Goal: Task Accomplishment & Management: Manage account settings

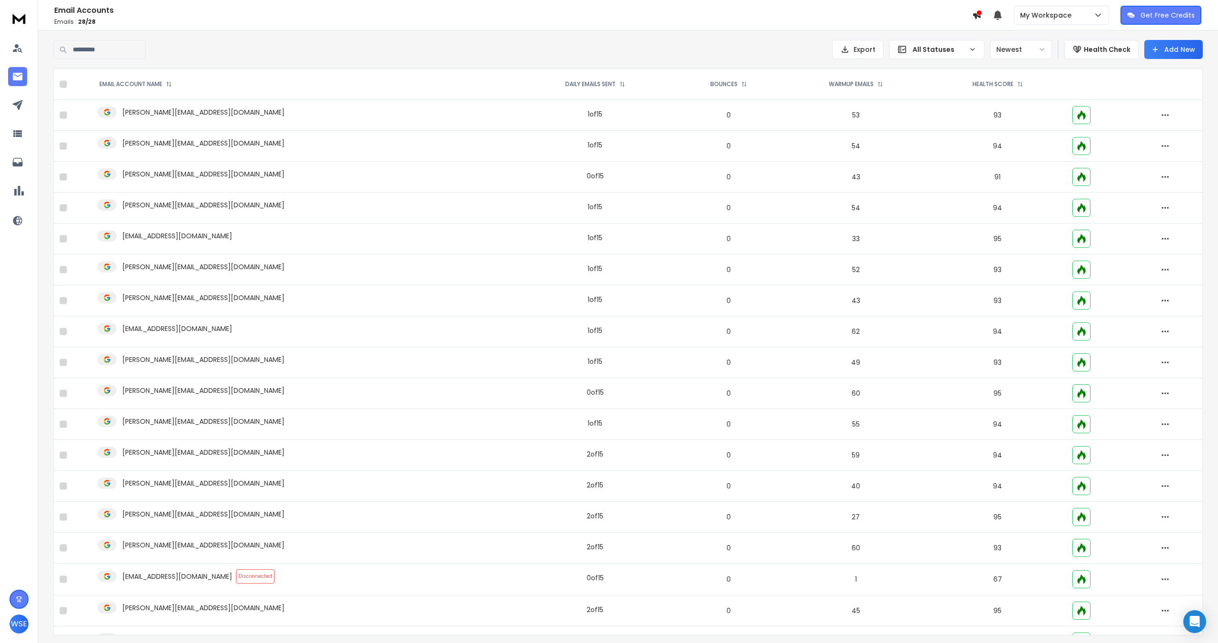
scroll to position [7, 0]
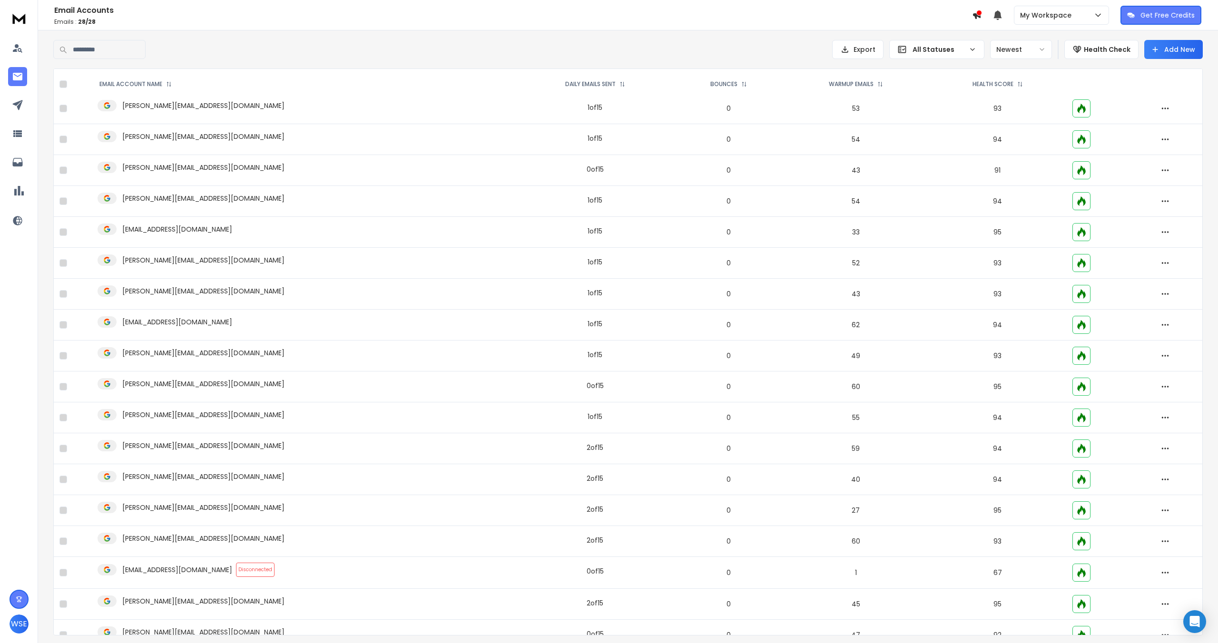
click at [22, 19] on img at bounding box center [19, 19] width 19 height 18
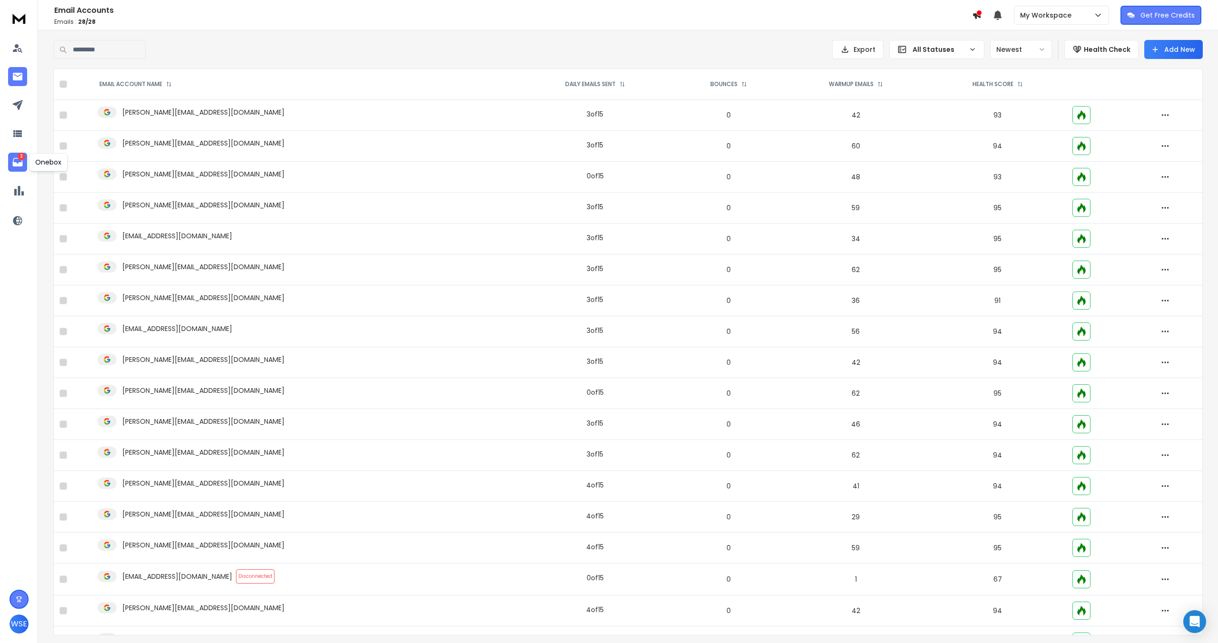
click at [18, 158] on p "2" at bounding box center [22, 157] width 8 height 8
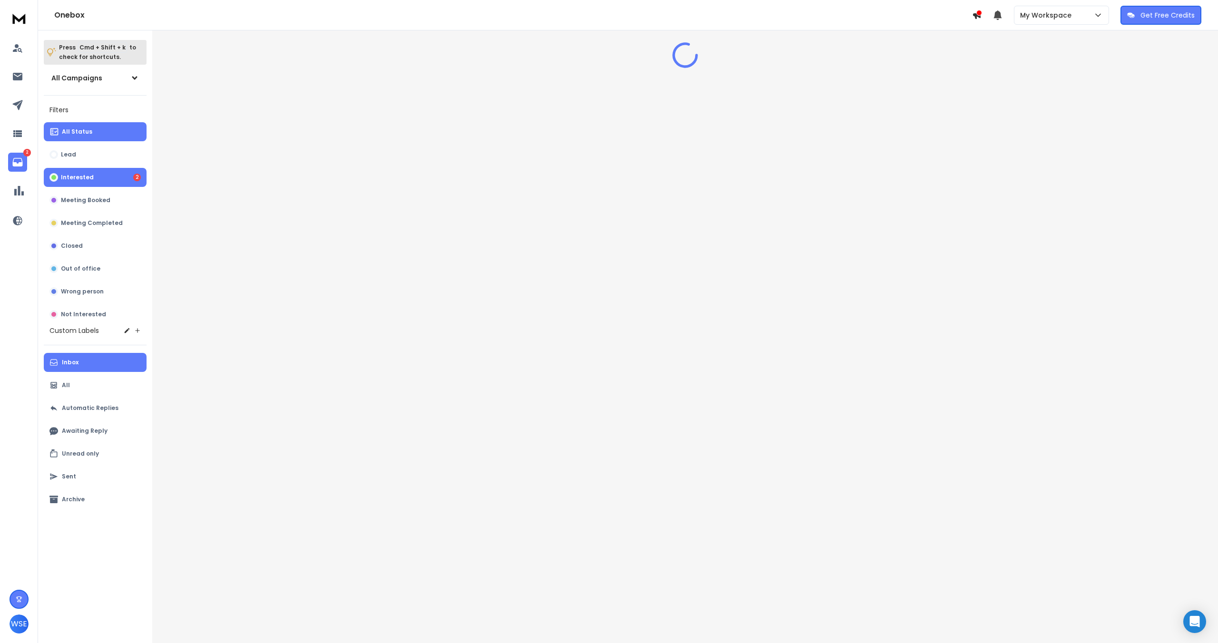
click at [99, 183] on div "All Status Lead Interested 2 Meeting Booked Meeting Completed Closed Out of off…" at bounding box center [95, 223] width 103 height 202
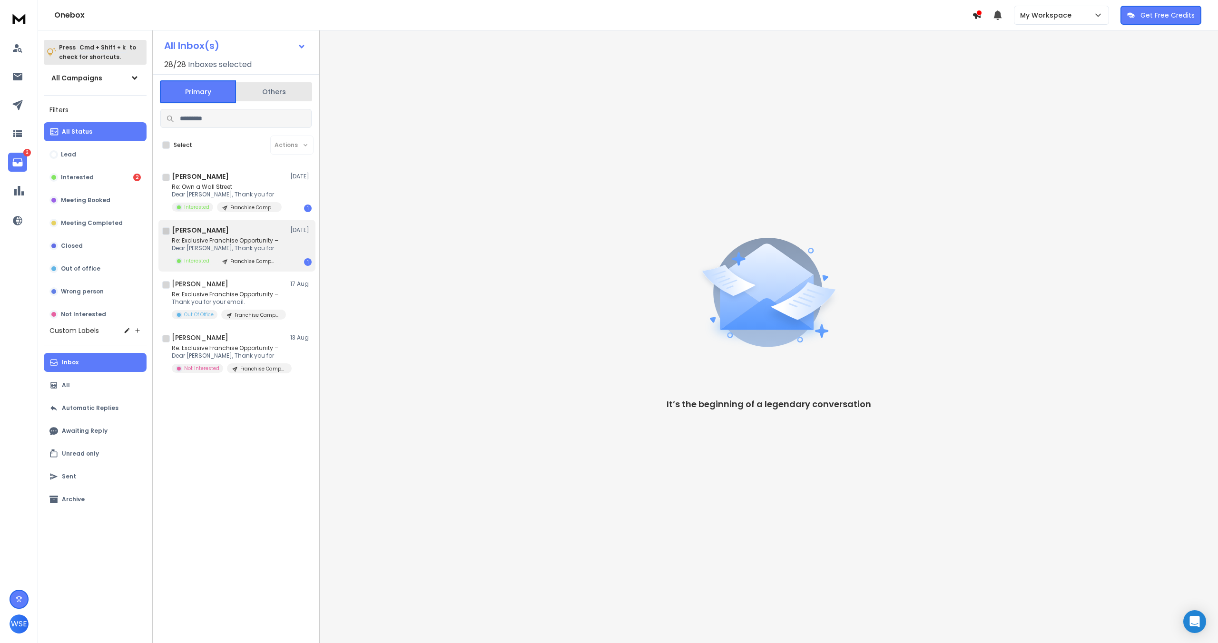
click at [199, 240] on p "Re: Exclusive Franchise Opportunity –" at bounding box center [227, 241] width 110 height 8
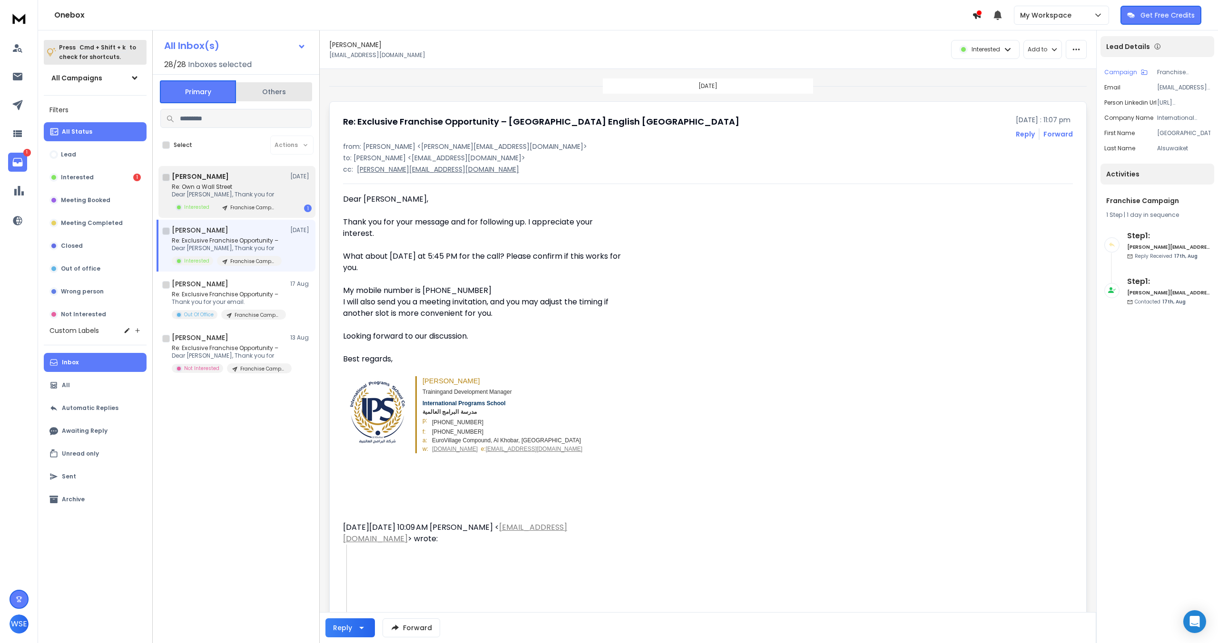
click at [202, 191] on p "Dear [PERSON_NAME], Thank you for" at bounding box center [227, 195] width 110 height 8
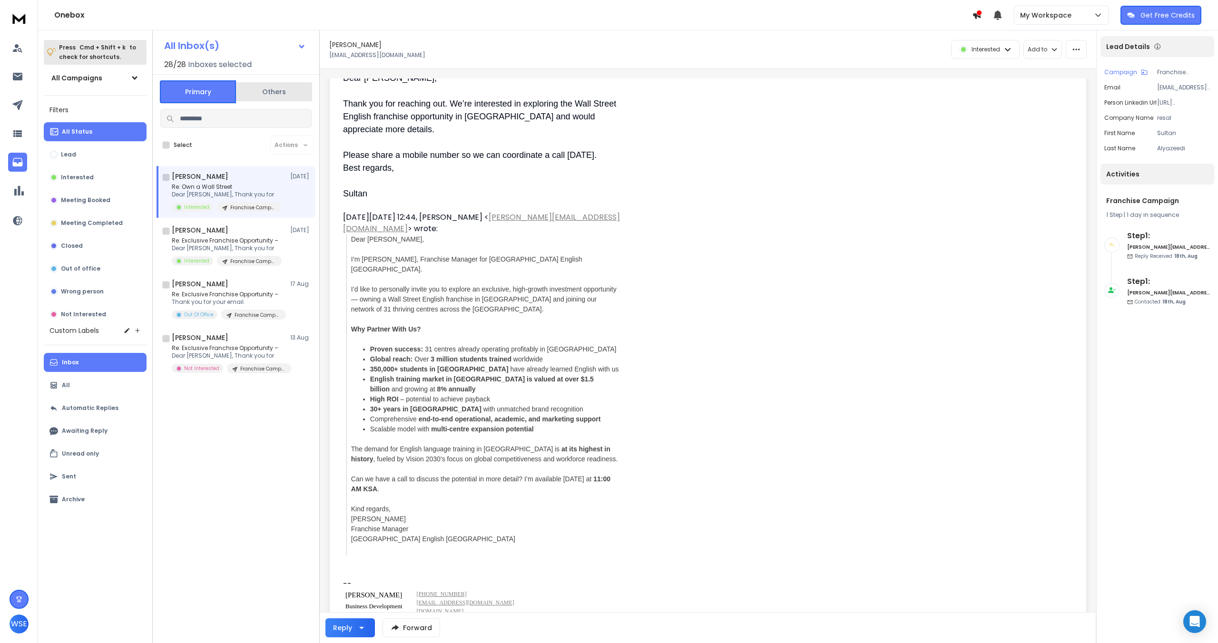
scroll to position [248, 0]
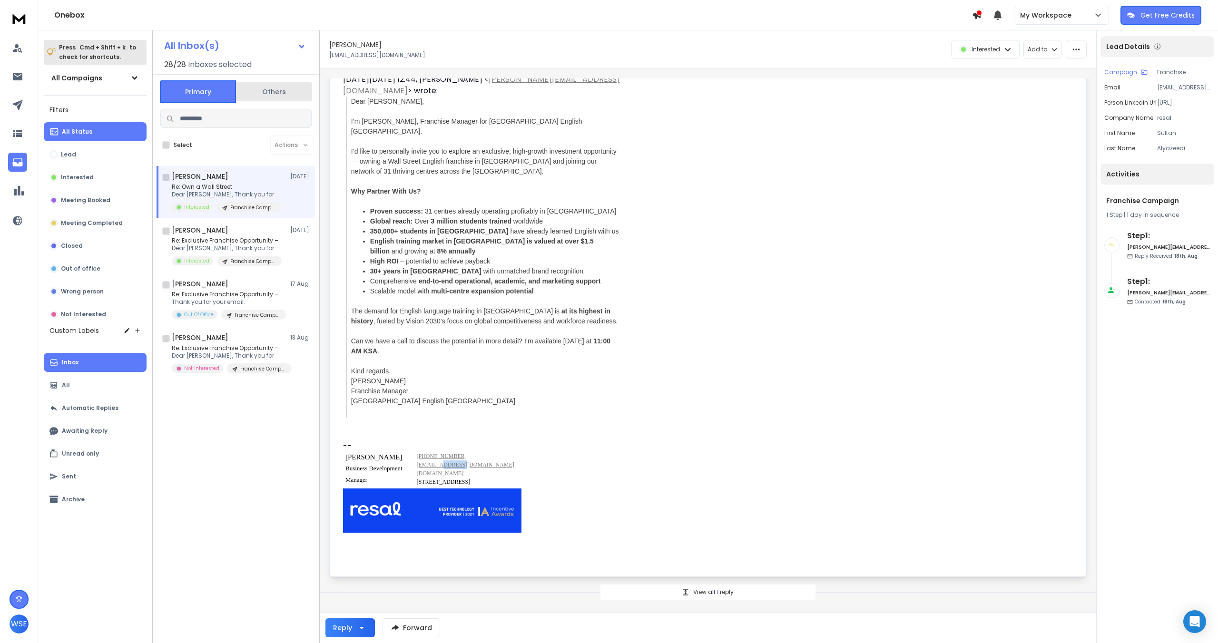
copy link "[DOMAIN_NAME]"
drag, startPoint x: 468, startPoint y: 455, endPoint x: 443, endPoint y: 456, distance: 24.7
click at [443, 461] on td "[EMAIL_ADDRESS][DOMAIN_NAME]" at bounding box center [486, 465] width 138 height 9
copy link "[DOMAIN_NAME]"
click at [503, 356] on div at bounding box center [486, 361] width 270 height 10
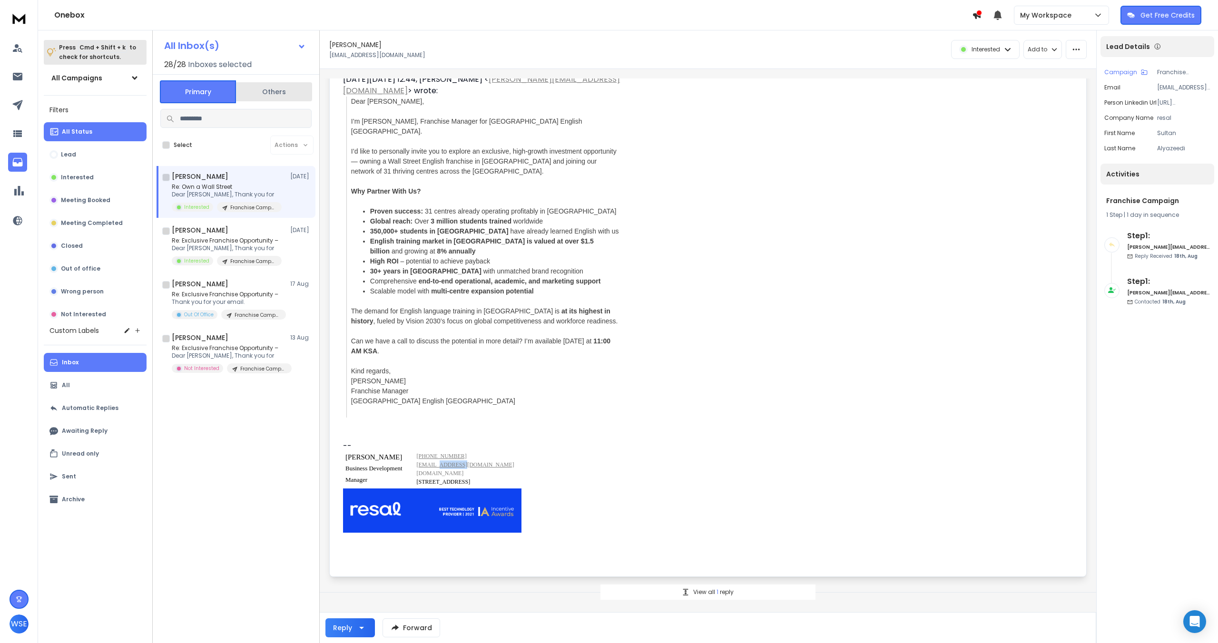
copy link "[DOMAIN_NAME]"
drag, startPoint x: 468, startPoint y: 456, endPoint x: 442, endPoint y: 455, distance: 26.7
click at [442, 461] on td "[EMAIL_ADDRESS][DOMAIN_NAME]" at bounding box center [486, 465] width 138 height 9
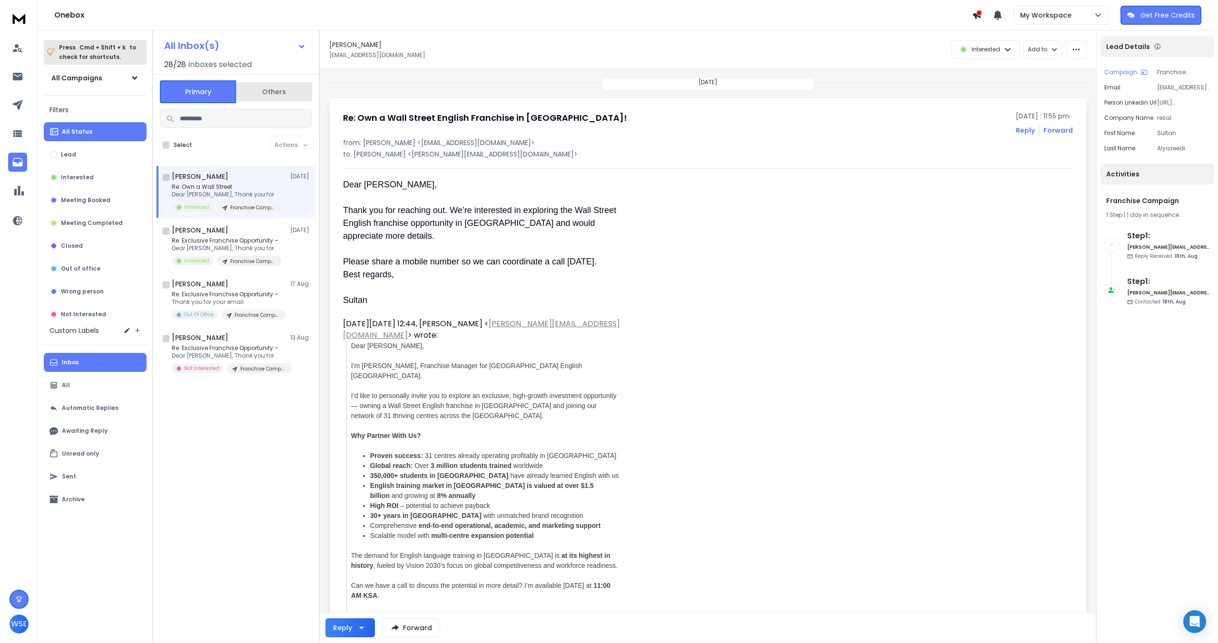
scroll to position [0, 0]
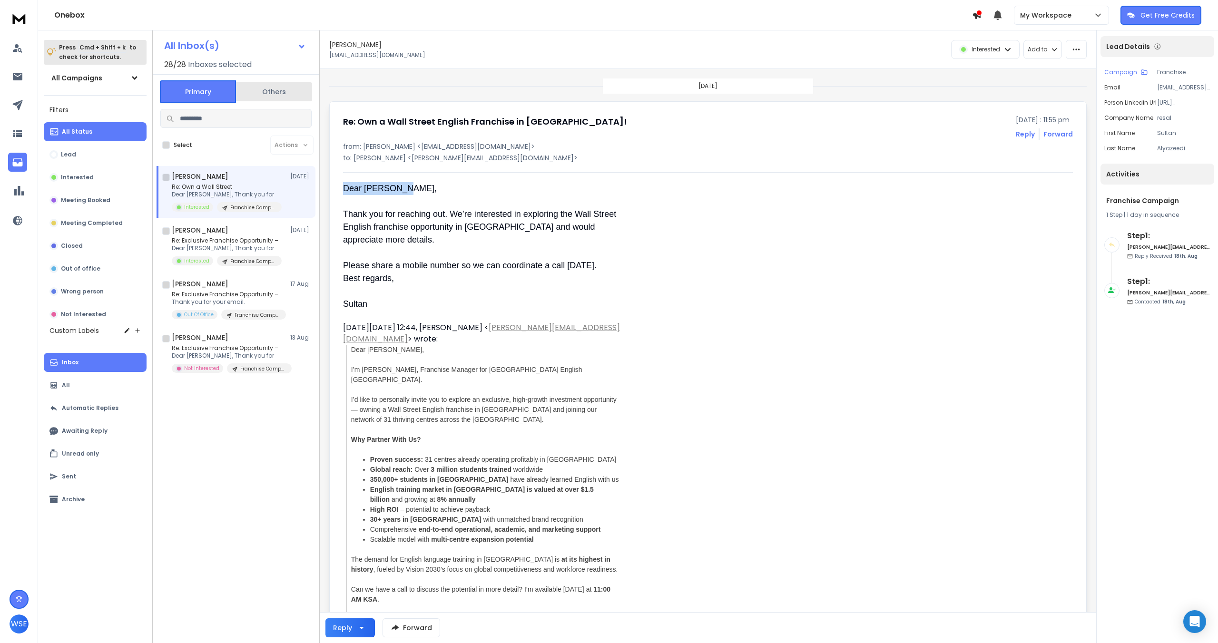
drag, startPoint x: 345, startPoint y: 189, endPoint x: 416, endPoint y: 189, distance: 71.4
click at [416, 189] on p "Dear [PERSON_NAME]," at bounding box center [482, 188] width 278 height 13
drag, startPoint x: 348, startPoint y: 215, endPoint x: 440, endPoint y: 214, distance: 92.3
click at [440, 215] on p "Thank you for reaching out. We’re interested in exploring the Wall Street Engli…" at bounding box center [482, 227] width 278 height 39
drag, startPoint x: 466, startPoint y: 215, endPoint x: 526, endPoint y: 217, distance: 60.0
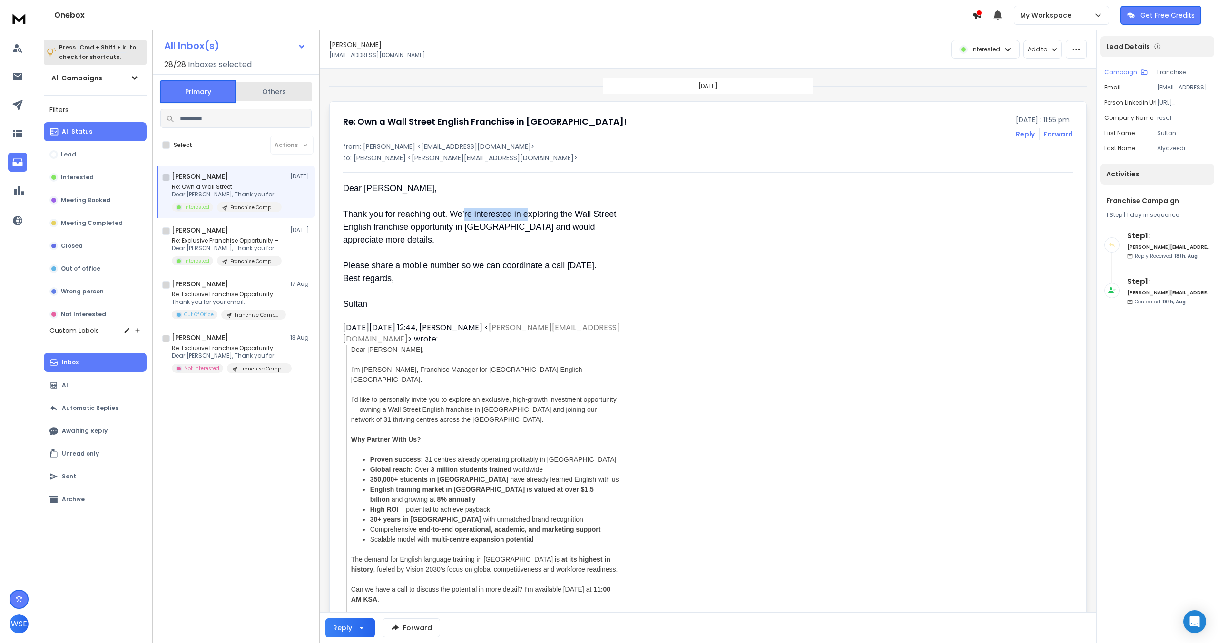
click at [528, 217] on p "Thank you for reaching out. We’re interested in exploring the Wall Street Engli…" at bounding box center [482, 227] width 278 height 39
click at [578, 215] on p "Thank you for reaching out. We’re interested in exploring the Wall Street Engli…" at bounding box center [482, 227] width 278 height 39
drag, startPoint x: 377, startPoint y: 247, endPoint x: 363, endPoint y: 246, distance: 13.8
click at [364, 247] on div "Dear [PERSON_NAME], Thank you for reaching out. We’re interested in exploring t…" at bounding box center [482, 246] width 278 height 128
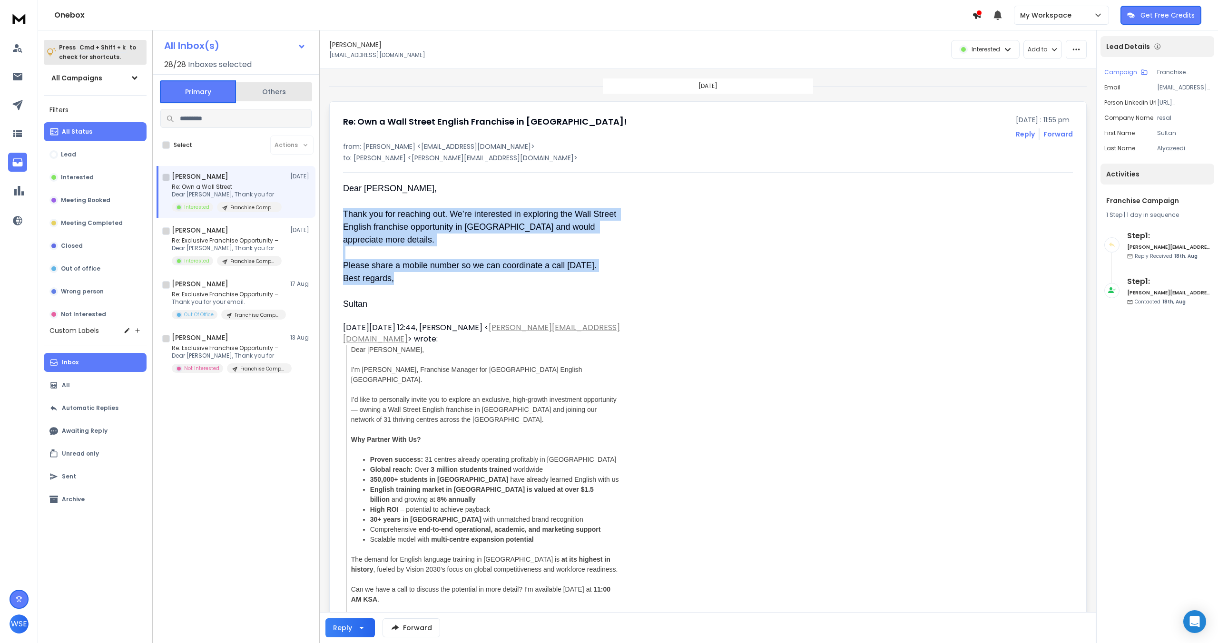
drag, startPoint x: 394, startPoint y: 280, endPoint x: 362, endPoint y: 247, distance: 46.4
click at [362, 247] on div "Dear [PERSON_NAME], Thank you for reaching out. We’re interested in exploring t…" at bounding box center [482, 246] width 278 height 128
drag, startPoint x: 364, startPoint y: 190, endPoint x: 390, endPoint y: 275, distance: 88.8
click at [390, 276] on div "Dear [PERSON_NAME], Thank you for reaching out. We’re interested in exploring t…" at bounding box center [482, 246] width 278 height 128
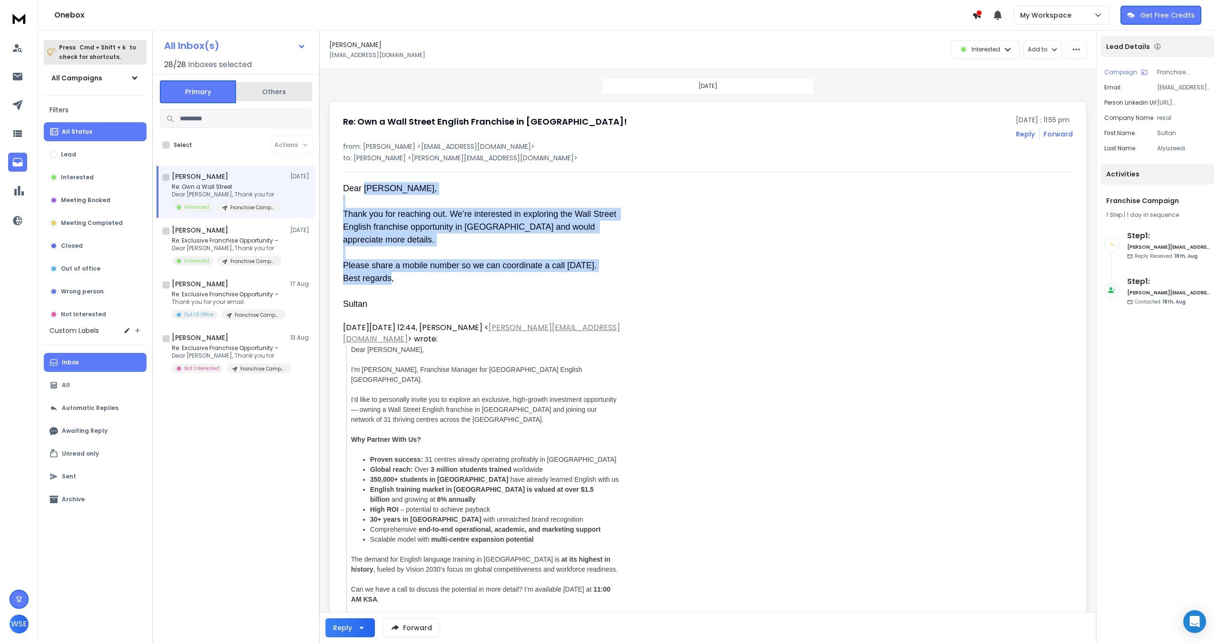
click at [390, 275] on p "Best regards," at bounding box center [482, 278] width 278 height 13
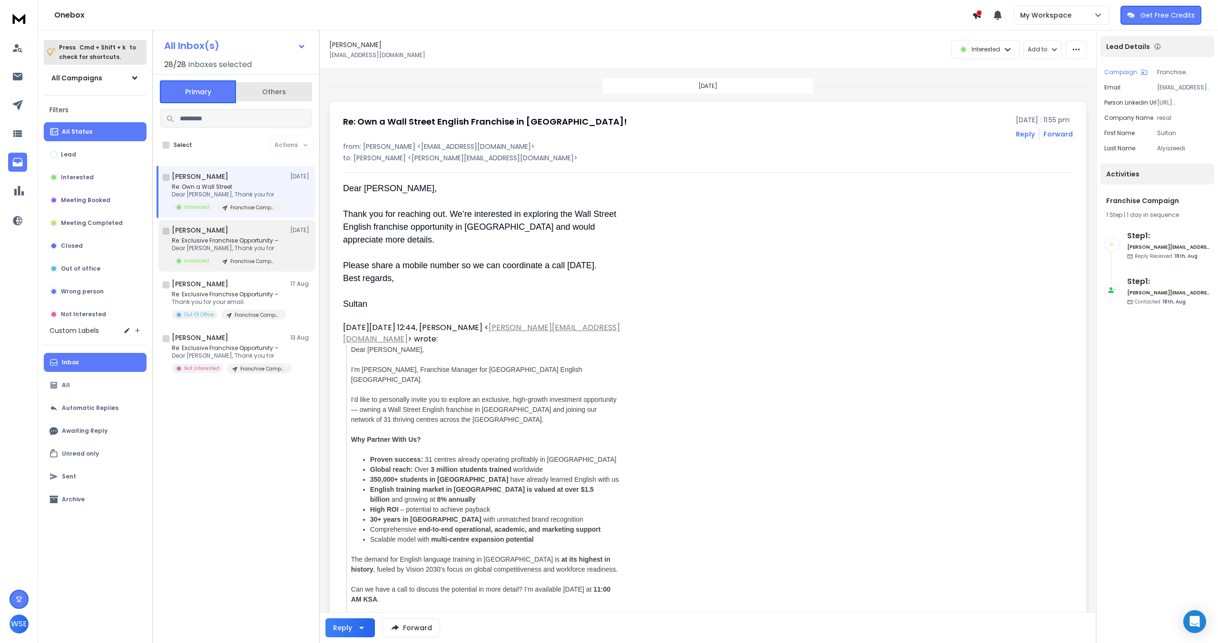
click at [226, 233] on h1 "[PERSON_NAME]" at bounding box center [200, 231] width 57 height 10
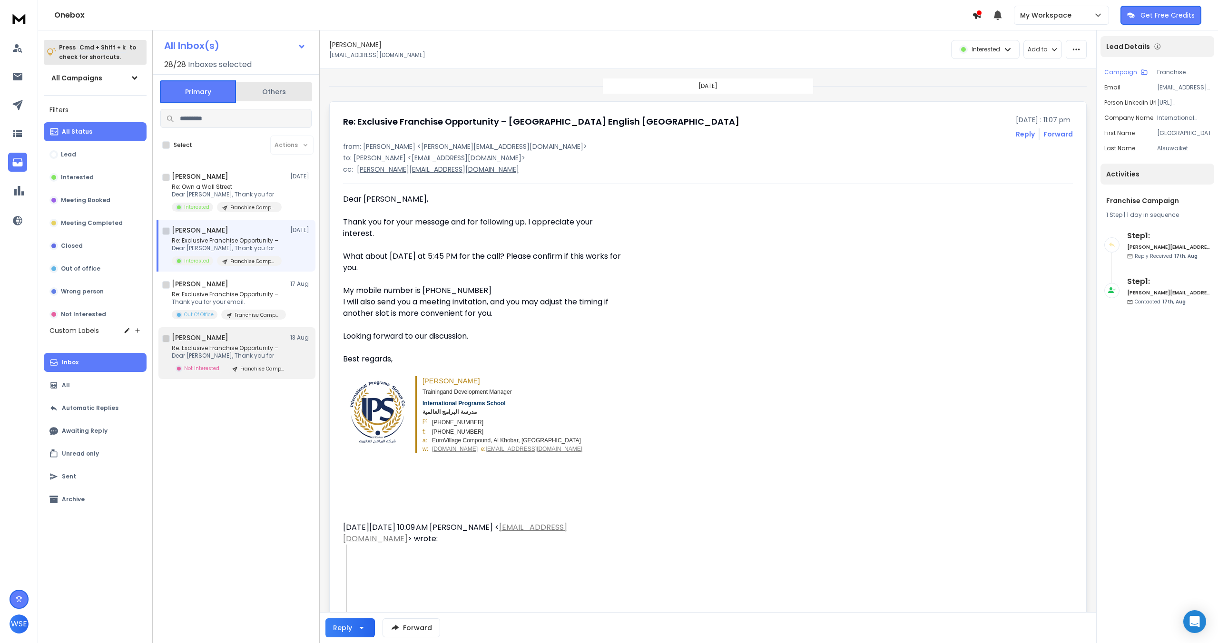
click at [216, 338] on h1 "[PERSON_NAME]" at bounding box center [200, 338] width 57 height 10
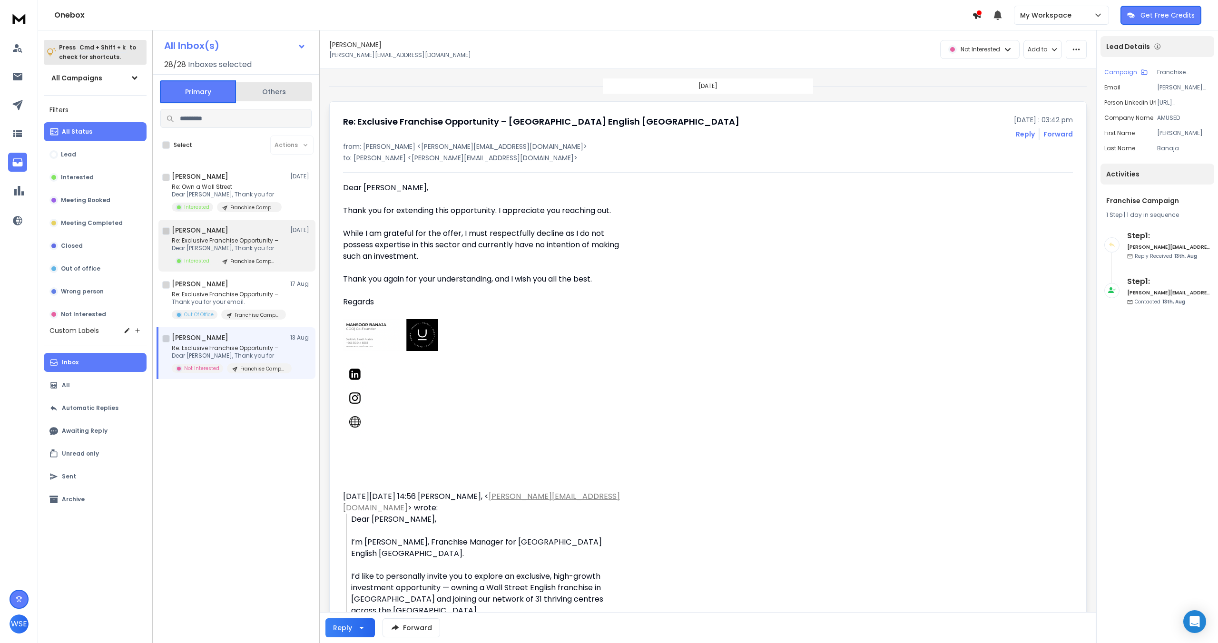
click at [215, 241] on p "Re: Exclusive Franchise Opportunity –" at bounding box center [227, 241] width 110 height 8
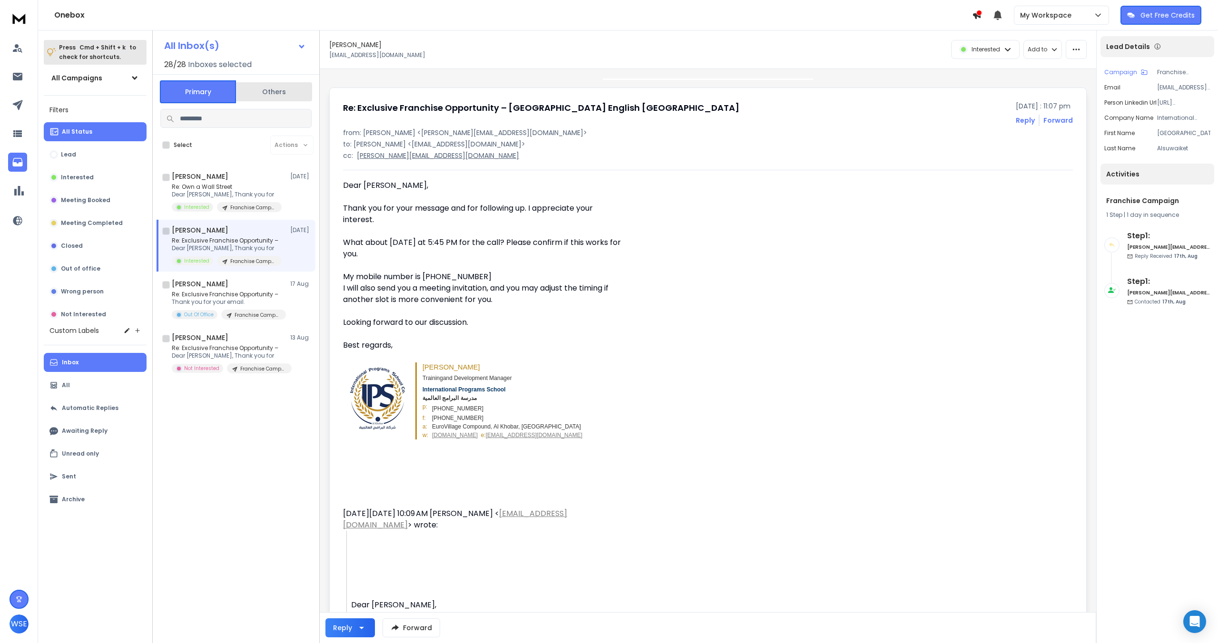
scroll to position [13, 0]
drag, startPoint x: 477, startPoint y: 108, endPoint x: 488, endPoint y: 113, distance: 11.9
click at [488, 113] on h1 "Re: Exclusive Franchise Opportunity – [GEOGRAPHIC_DATA] English [GEOGRAPHIC_DAT…" at bounding box center [541, 108] width 396 height 13
drag, startPoint x: 439, startPoint y: 206, endPoint x: 437, endPoint y: 258, distance: 52.4
click at [437, 259] on div "Dear [PERSON_NAME], Thank you for your message and for following up. I apprecia…" at bounding box center [482, 266] width 278 height 171
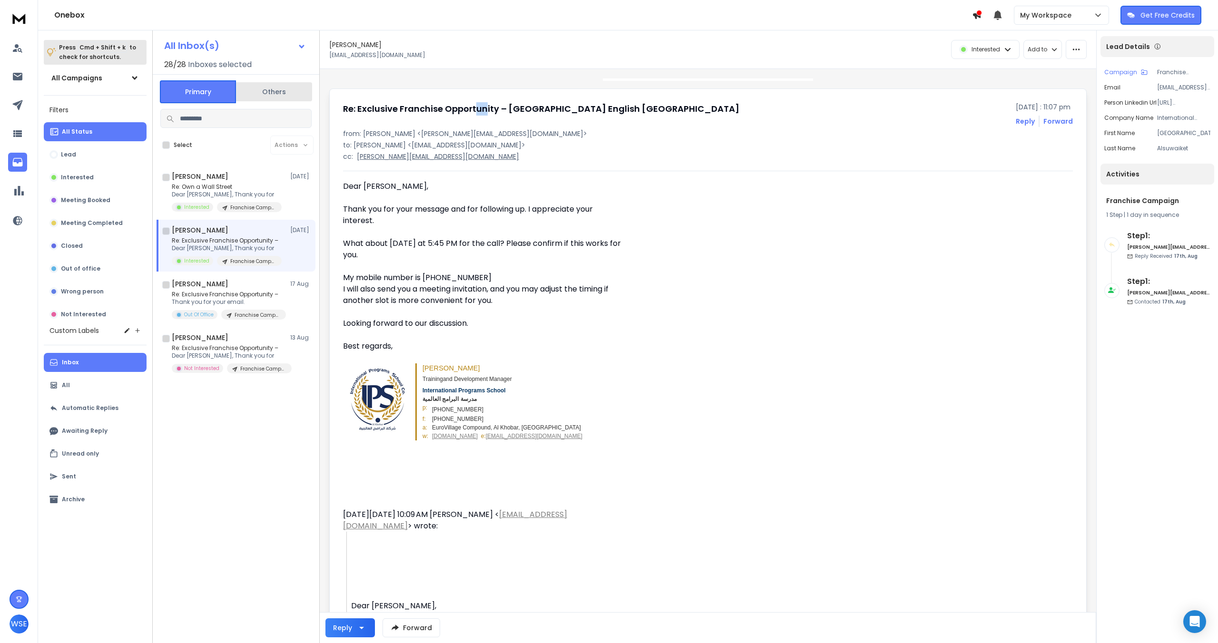
click at [437, 258] on div "Dear [PERSON_NAME], Thank you for your message and for following up. I apprecia…" at bounding box center [482, 266] width 278 height 171
drag, startPoint x: 429, startPoint y: 242, endPoint x: 452, endPoint y: 242, distance: 22.8
click at [453, 242] on div "Dear [PERSON_NAME], Thank you for your message and for following up. I apprecia…" at bounding box center [482, 266] width 278 height 171
click at [452, 242] on div "Dear [PERSON_NAME], Thank you for your message and for following up. I apprecia…" at bounding box center [482, 266] width 278 height 171
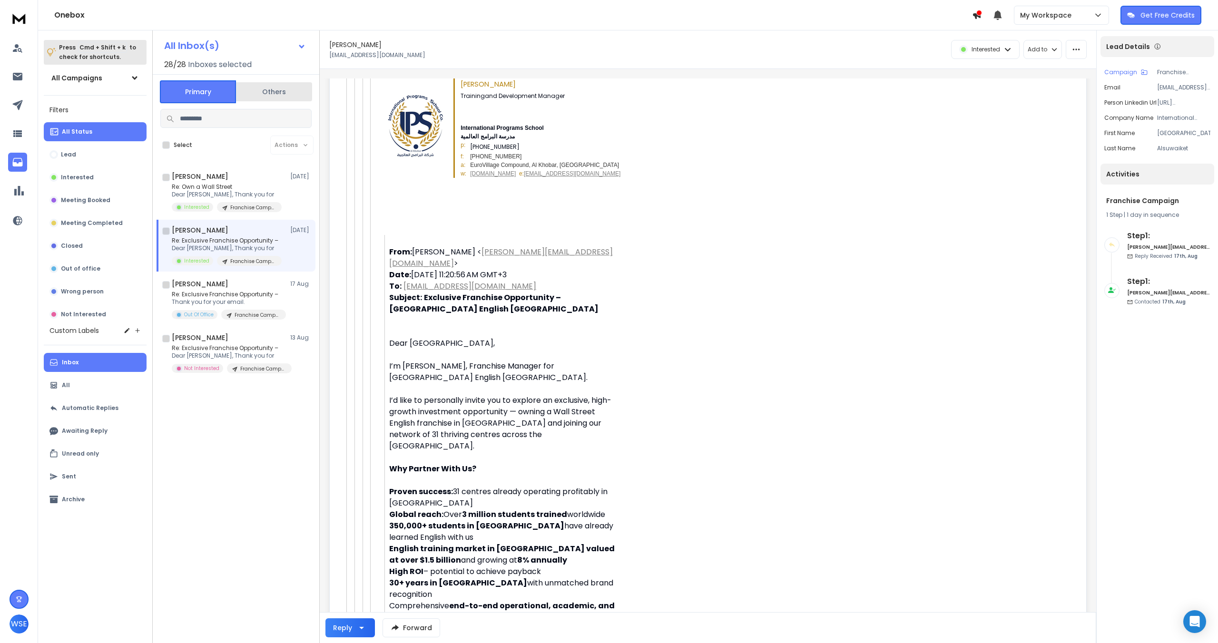
scroll to position [1307, 0]
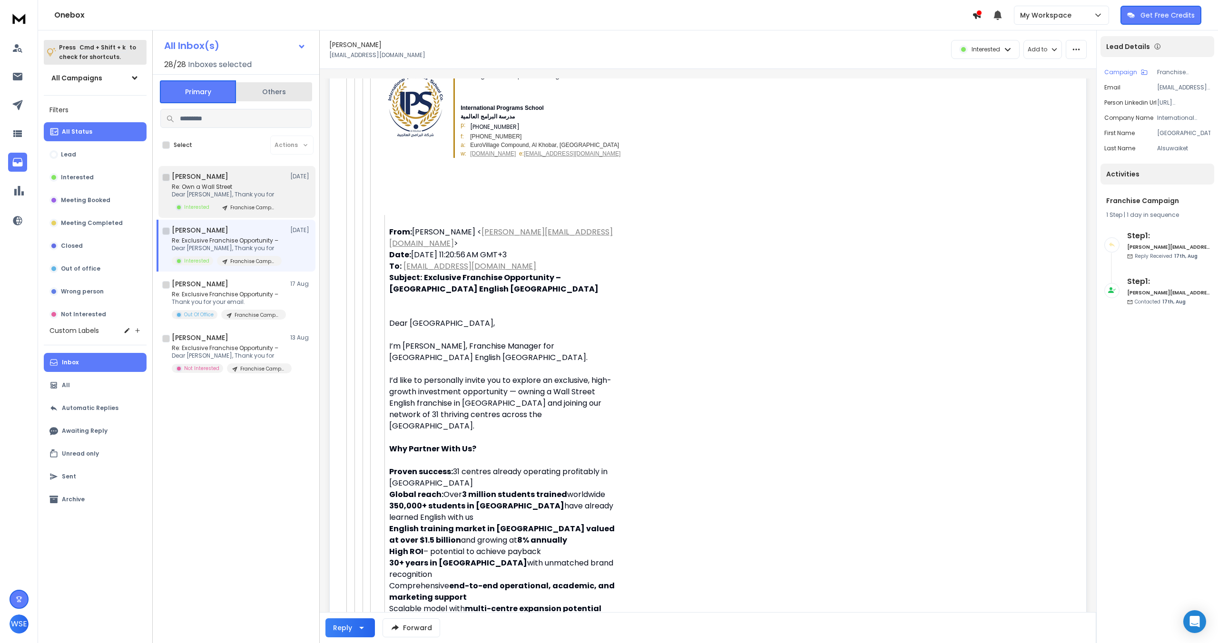
click at [214, 179] on h1 "[PERSON_NAME]" at bounding box center [200, 177] width 57 height 10
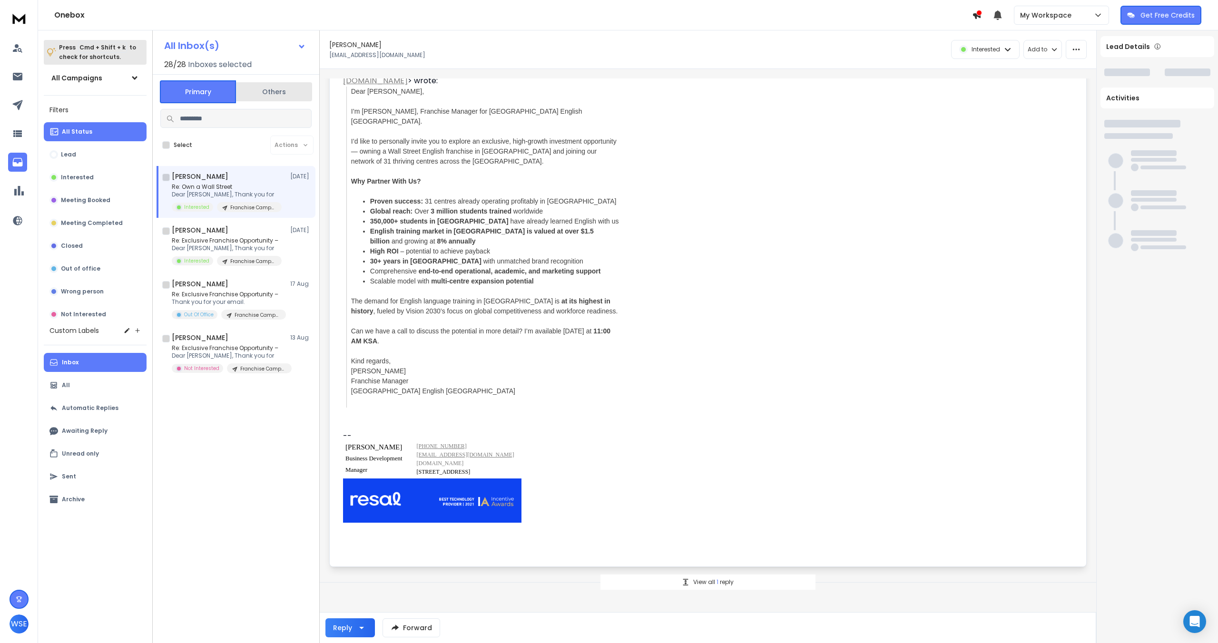
scroll to position [248, 0]
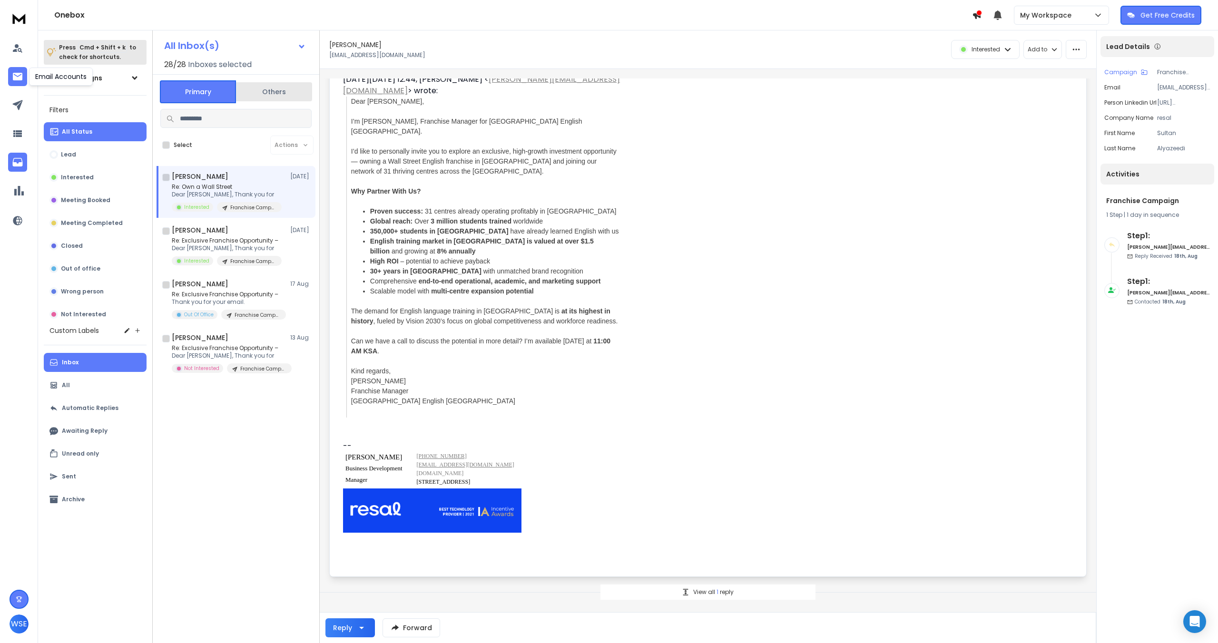
click at [13, 81] on icon at bounding box center [17, 76] width 11 height 11
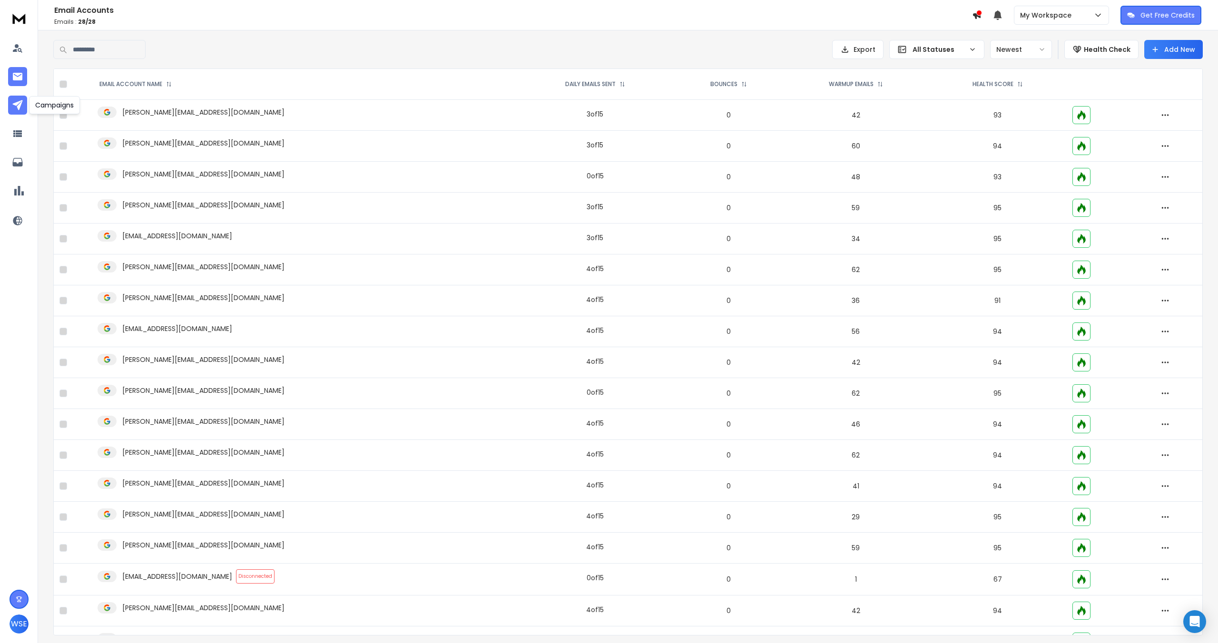
click at [16, 104] on icon at bounding box center [17, 105] width 10 height 10
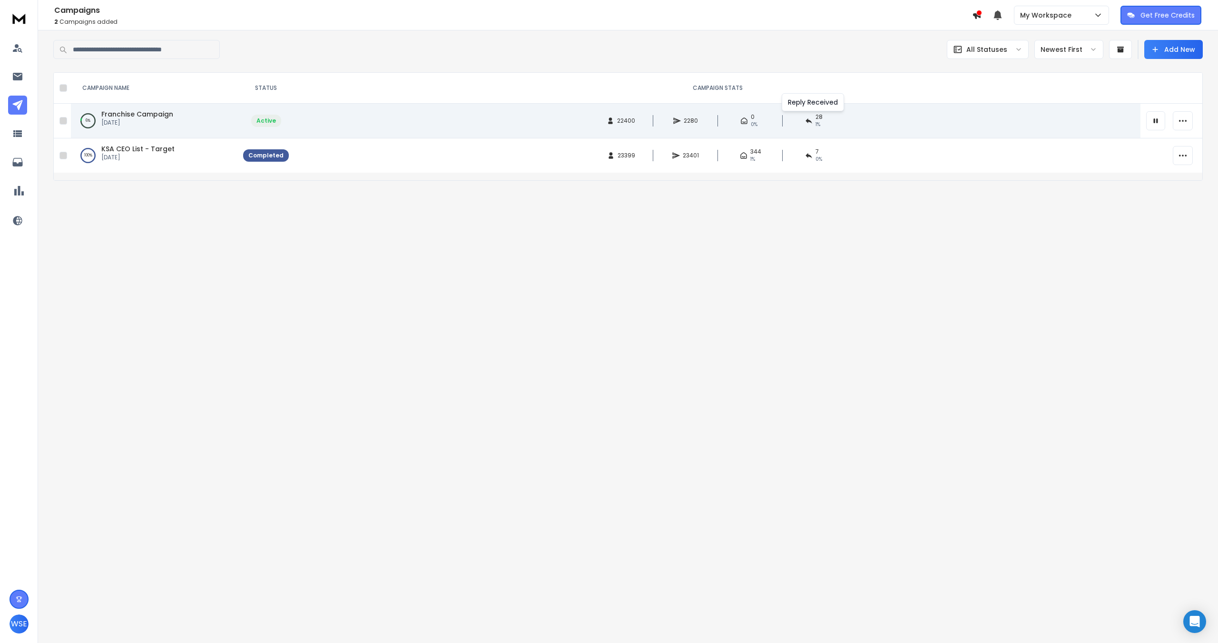
click at [819, 119] on span "28" at bounding box center [819, 117] width 7 height 8
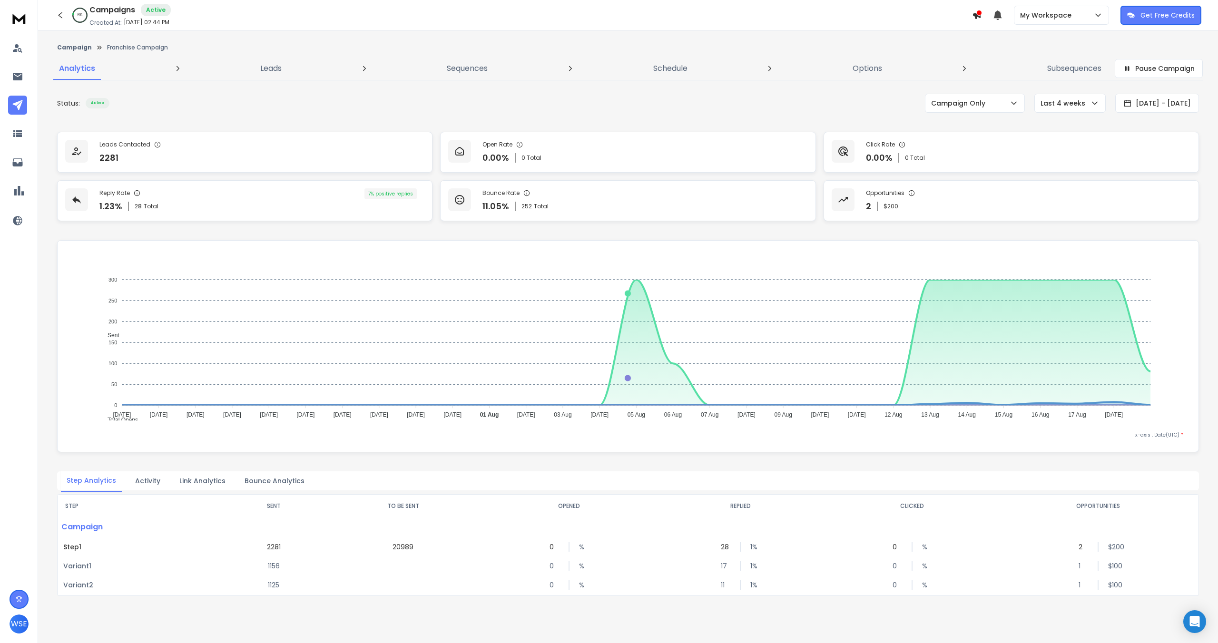
click at [873, 195] on p "Opportunities" at bounding box center [885, 193] width 39 height 8
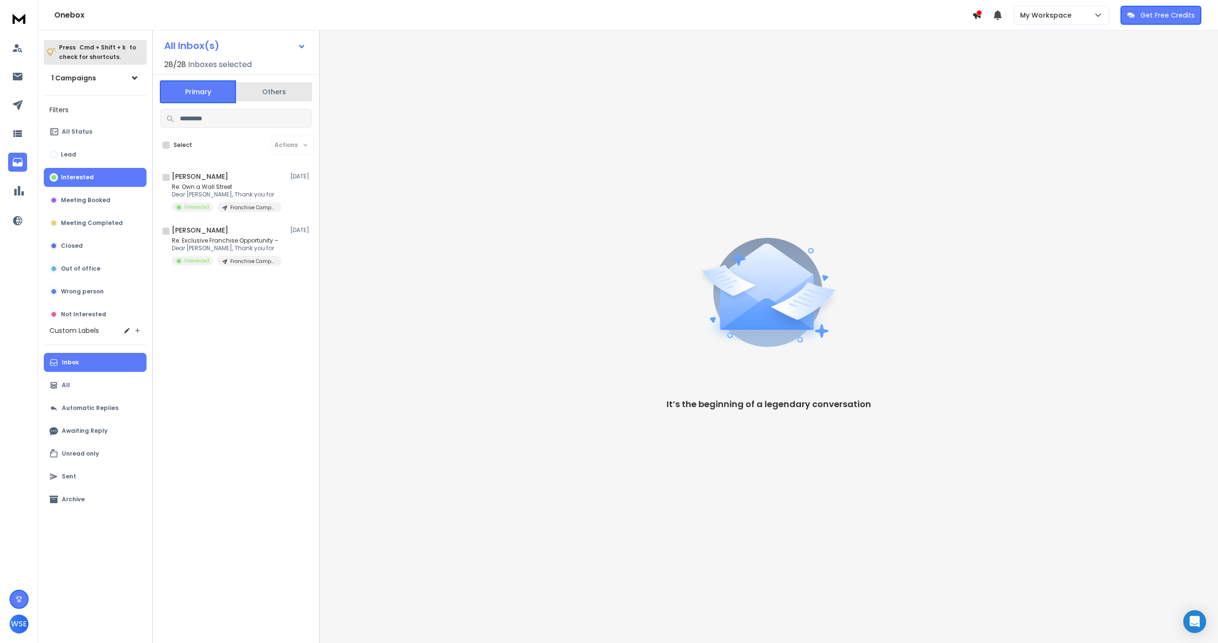
click at [92, 178] on button "Interested" at bounding box center [95, 177] width 103 height 19
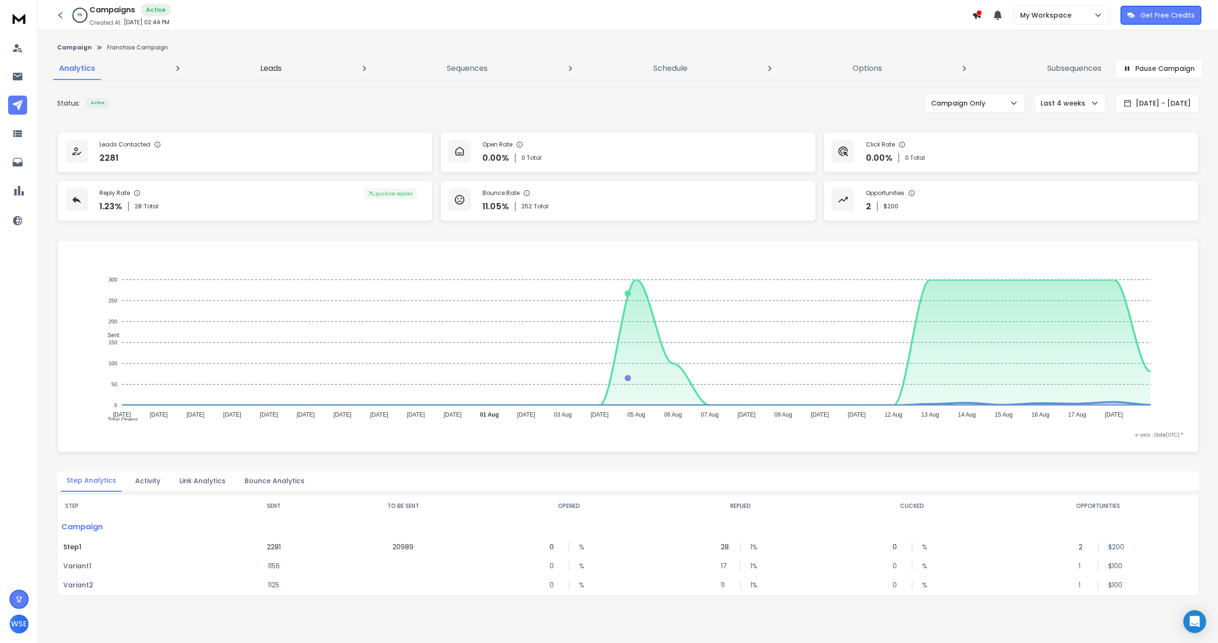
click at [272, 68] on p "Leads" at bounding box center [270, 68] width 21 height 11
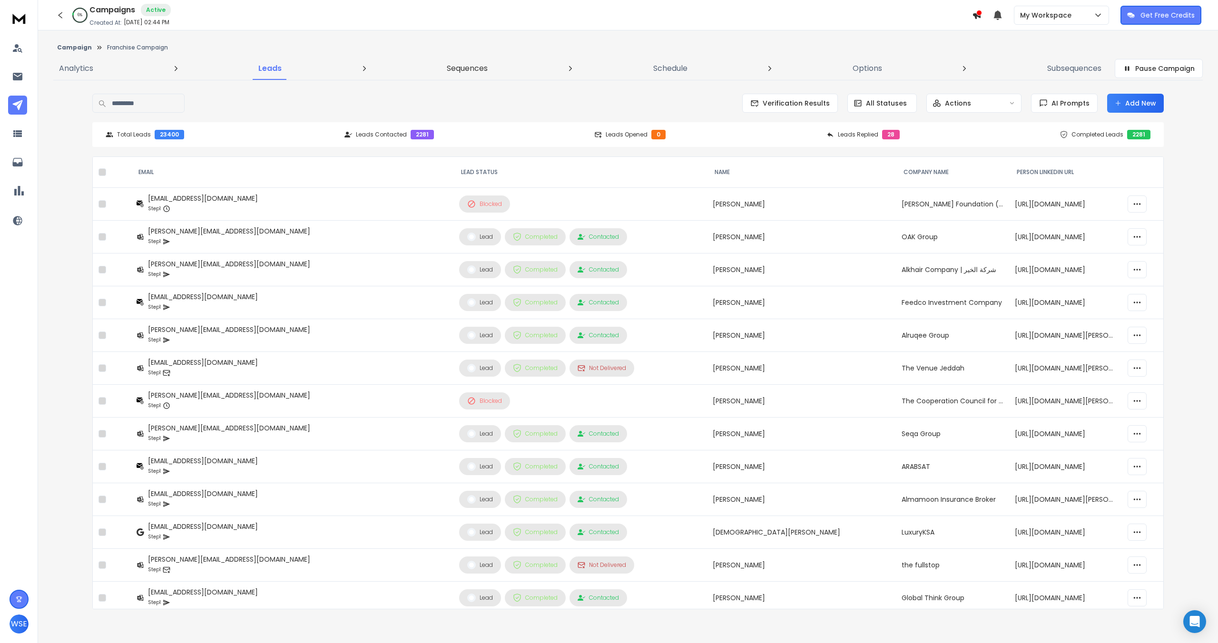
click at [463, 67] on p "Sequences" at bounding box center [467, 68] width 41 height 11
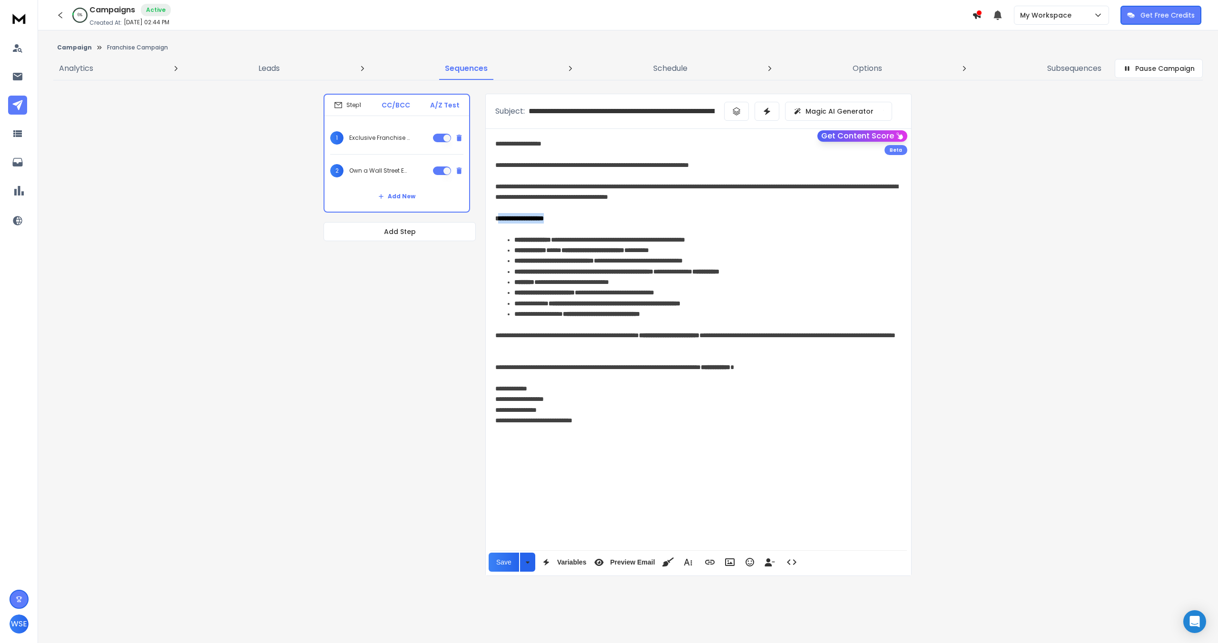
drag, startPoint x: 499, startPoint y: 219, endPoint x: 564, endPoint y: 219, distance: 65.2
click at [544, 219] on strong "**********" at bounding box center [519, 218] width 49 height 7
drag, startPoint x: 497, startPoint y: 166, endPoint x: 534, endPoint y: 166, distance: 37.6
click at [534, 166] on div "**********" at bounding box center [698, 165] width 406 height 10
drag, startPoint x: 572, startPoint y: 165, endPoint x: 524, endPoint y: 165, distance: 47.6
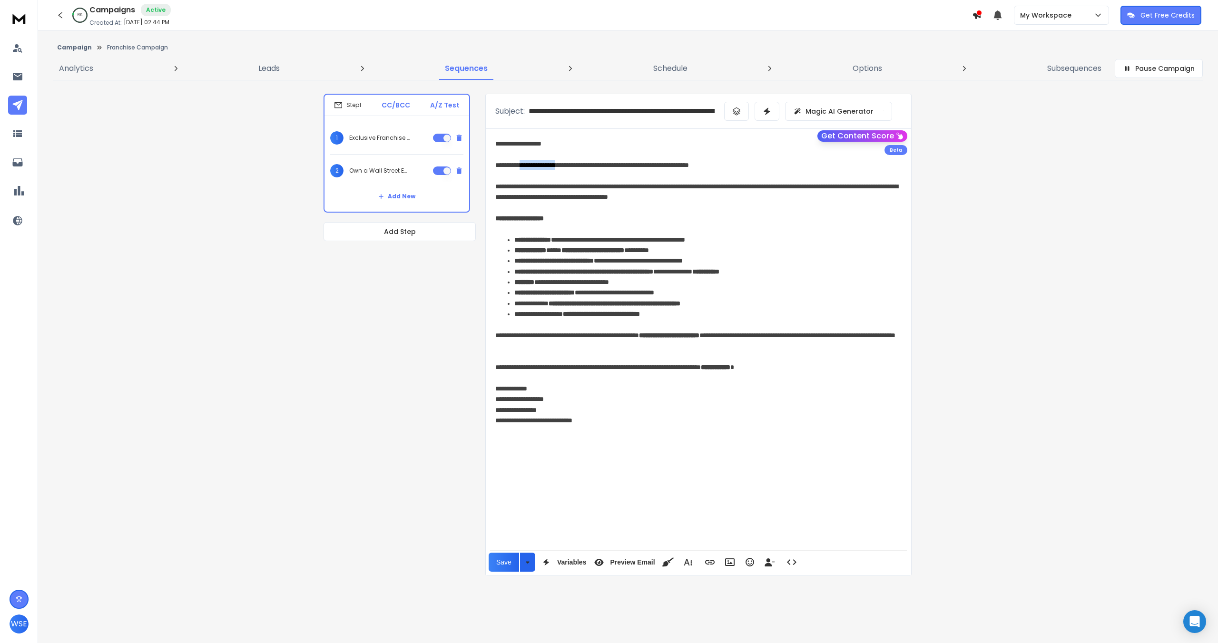
click at [524, 165] on div "**********" at bounding box center [698, 165] width 406 height 10
drag, startPoint x: 738, startPoint y: 165, endPoint x: 669, endPoint y: 164, distance: 69.0
click at [669, 164] on div "**********" at bounding box center [698, 165] width 406 height 10
drag, startPoint x: 616, startPoint y: 187, endPoint x: 638, endPoint y: 187, distance: 21.4
click at [638, 187] on div "**********" at bounding box center [698, 191] width 406 height 21
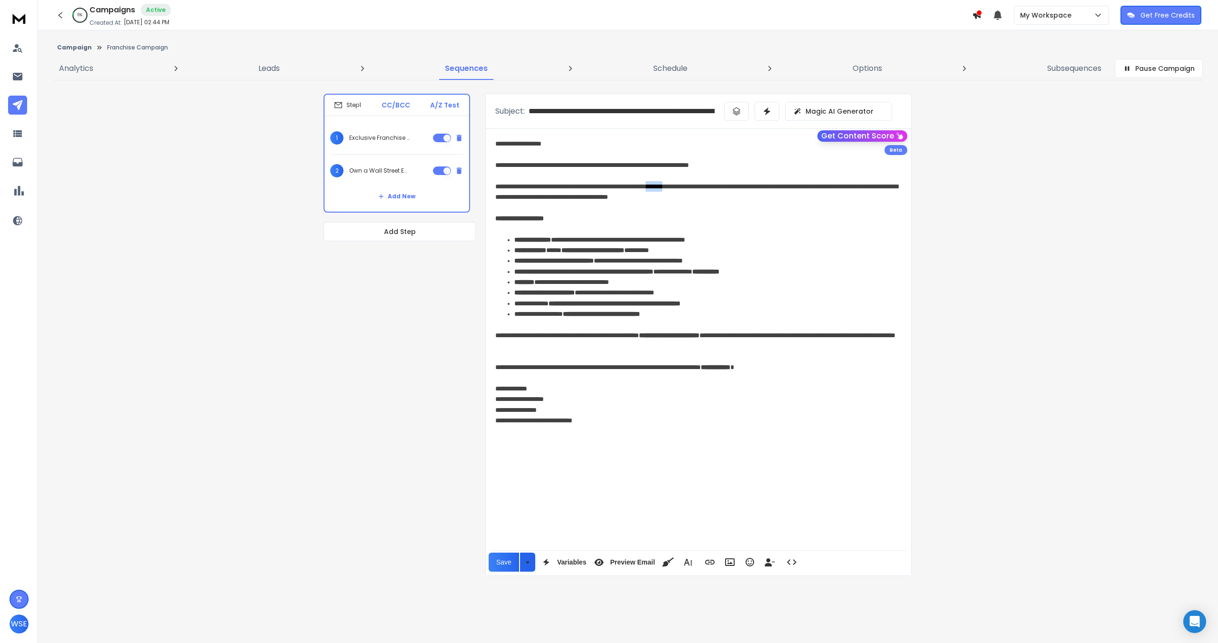
drag, startPoint x: 668, startPoint y: 184, endPoint x: 690, endPoint y: 184, distance: 21.9
click at [690, 184] on div "**********" at bounding box center [698, 191] width 406 height 21
click at [772, 187] on div "**********" at bounding box center [698, 191] width 406 height 21
drag, startPoint x: 496, startPoint y: 220, endPoint x: 555, endPoint y: 218, distance: 58.6
click at [544, 218] on strong "**********" at bounding box center [519, 218] width 49 height 7
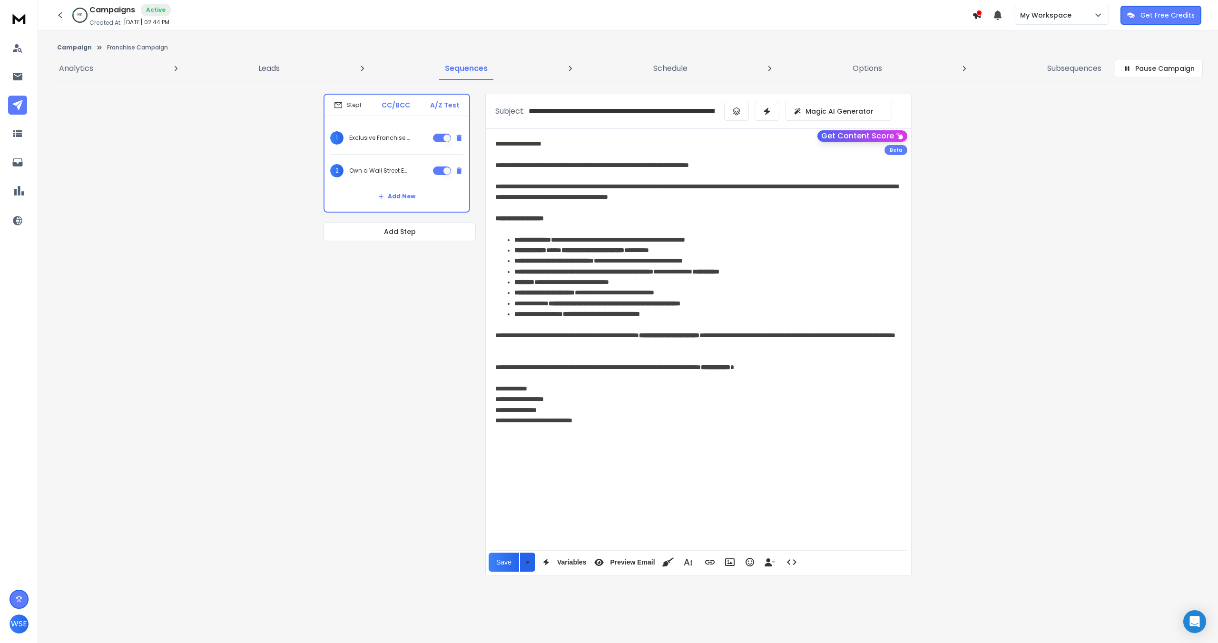
drag, startPoint x: 516, startPoint y: 245, endPoint x: 576, endPoint y: 244, distance: 60.0
click at [576, 244] on ul "**********" at bounding box center [698, 277] width 406 height 85
click at [600, 247] on strong "**********" at bounding box center [593, 250] width 63 height 7
drag, startPoint x: 527, startPoint y: 252, endPoint x: 593, endPoint y: 248, distance: 66.7
click at [593, 248] on div "**********" at bounding box center [707, 250] width 387 height 10
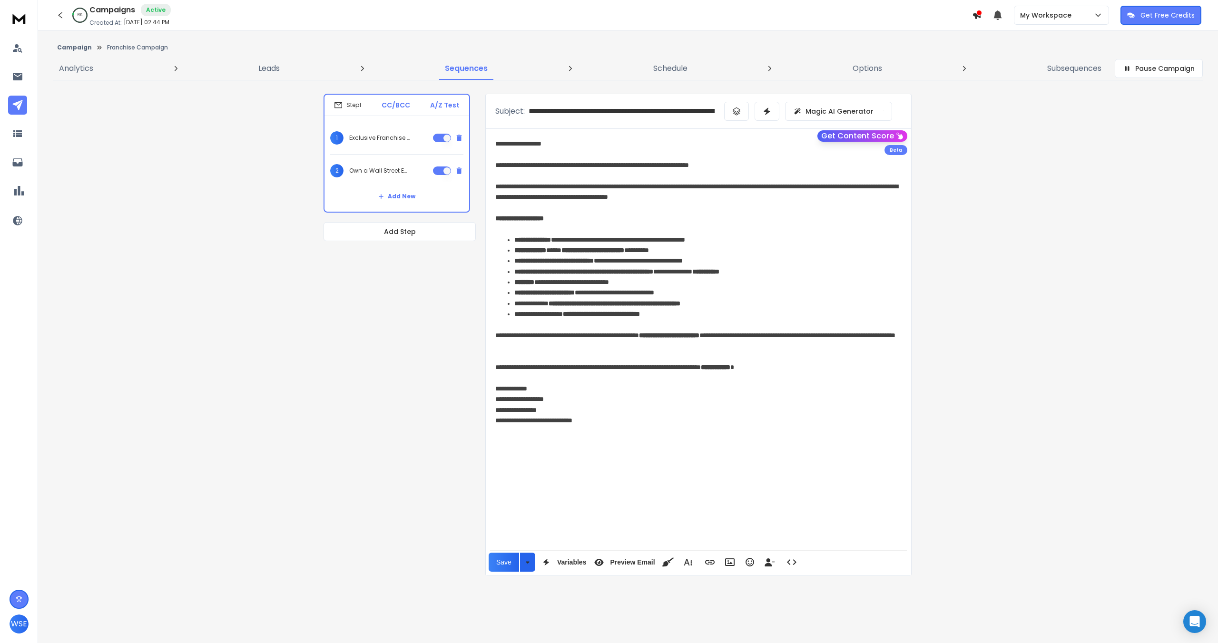
click at [593, 248] on strong "**********" at bounding box center [593, 250] width 63 height 7
drag, startPoint x: 521, startPoint y: 263, endPoint x: 548, endPoint y: 263, distance: 27.1
click at [548, 263] on strong "**********" at bounding box center [553, 260] width 79 height 7
click at [564, 262] on strong "**********" at bounding box center [553, 260] width 79 height 7
drag, startPoint x: 514, startPoint y: 272, endPoint x: 577, endPoint y: 271, distance: 62.8
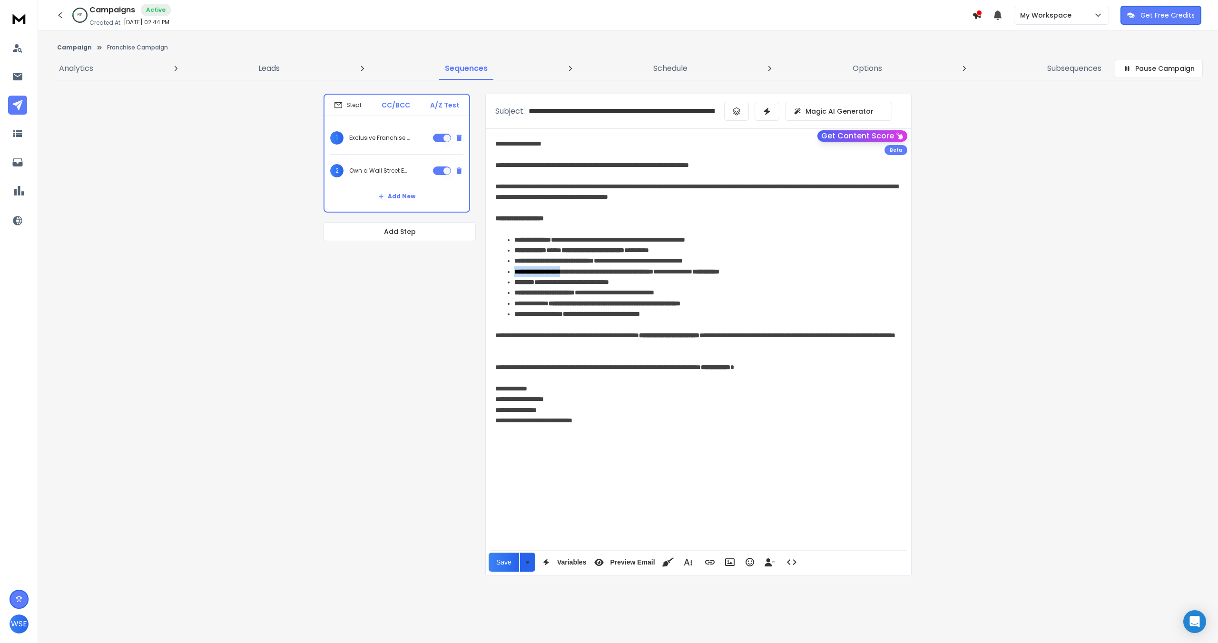
click at [577, 271] on strong "**********" at bounding box center [583, 271] width 139 height 7
drag, startPoint x: 657, startPoint y: 274, endPoint x: 690, endPoint y: 273, distance: 33.3
click at [653, 274] on strong "**********" at bounding box center [583, 271] width 139 height 7
drag, startPoint x: 495, startPoint y: 368, endPoint x: 597, endPoint y: 365, distance: 101.9
click at [597, 366] on div "**********" at bounding box center [698, 367] width 406 height 10
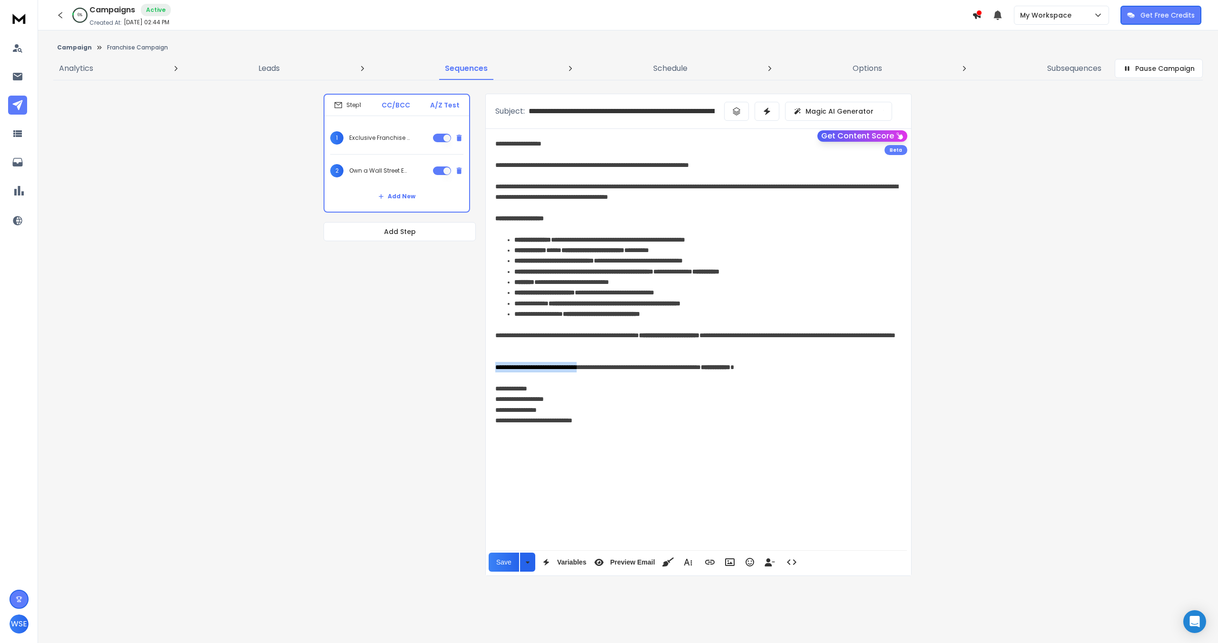
click at [597, 365] on div "**********" at bounding box center [698, 367] width 406 height 10
drag, startPoint x: 794, startPoint y: 368, endPoint x: 715, endPoint y: 368, distance: 79.0
click at [714, 368] on div "**********" at bounding box center [698, 367] width 406 height 10
click at [738, 376] on div at bounding box center [698, 378] width 406 height 10
click at [16, 74] on icon at bounding box center [18, 77] width 10 height 8
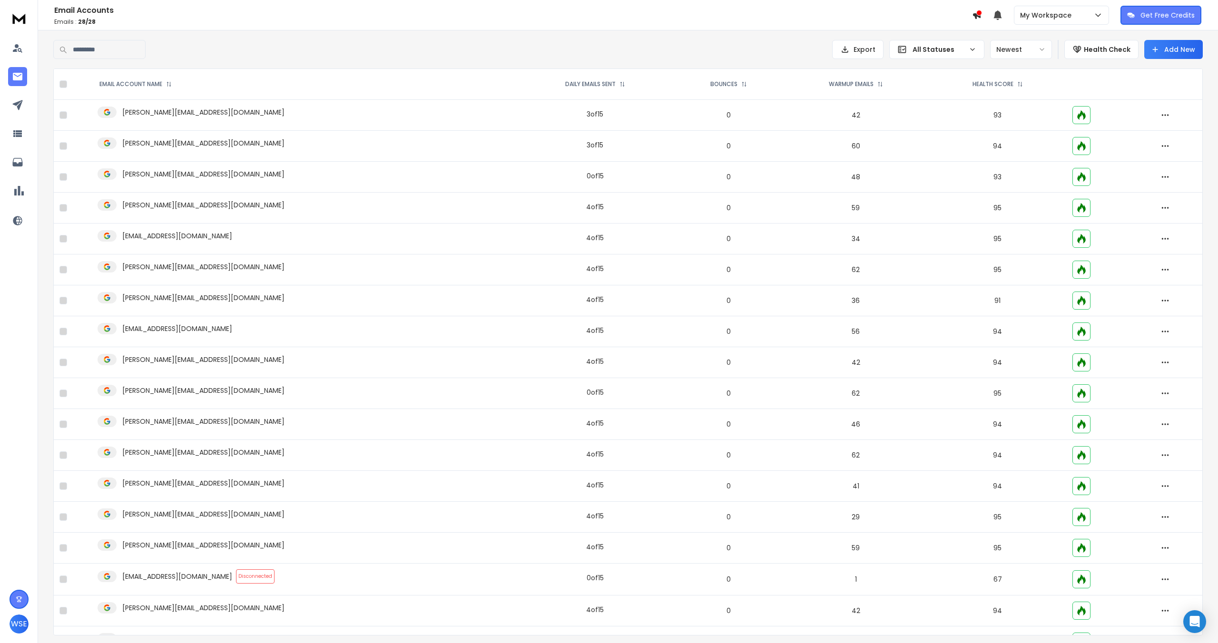
click at [18, 24] on img at bounding box center [19, 19] width 19 height 18
click at [18, 108] on icon at bounding box center [17, 105] width 10 height 10
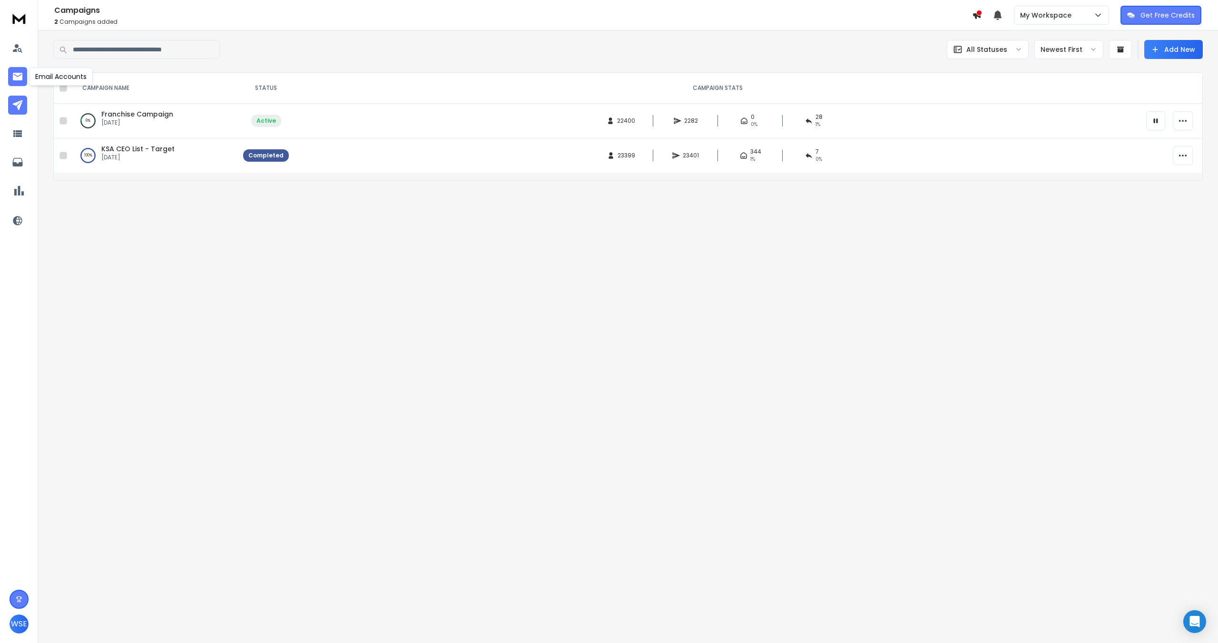
click at [26, 76] on link at bounding box center [17, 76] width 19 height 19
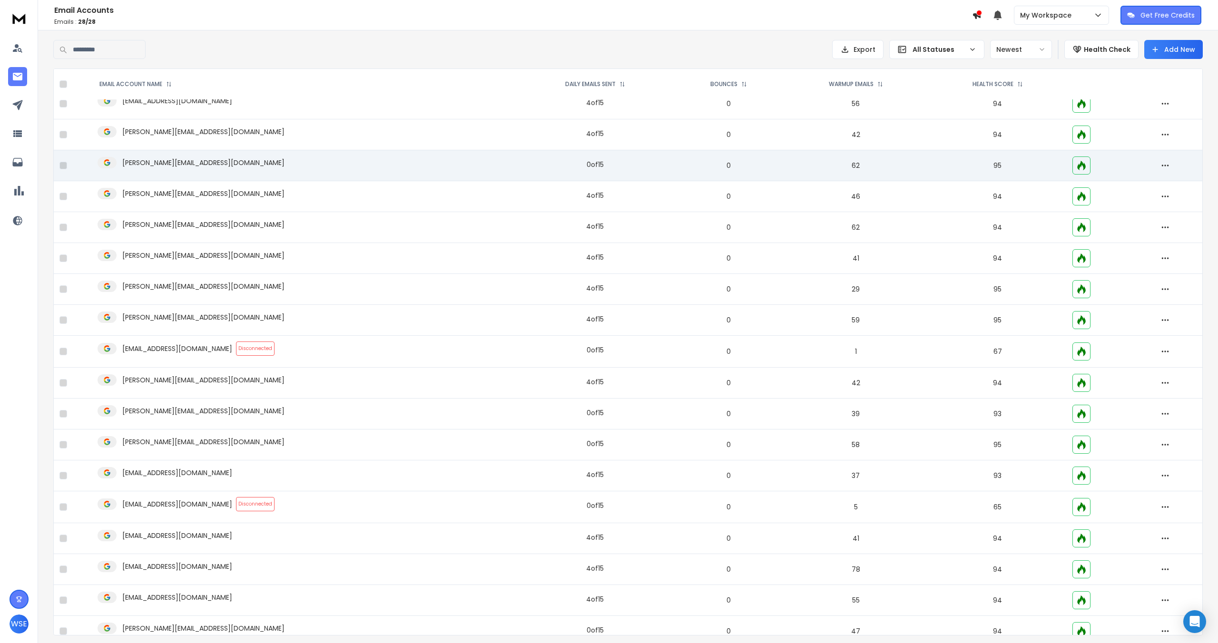
scroll to position [340, 0]
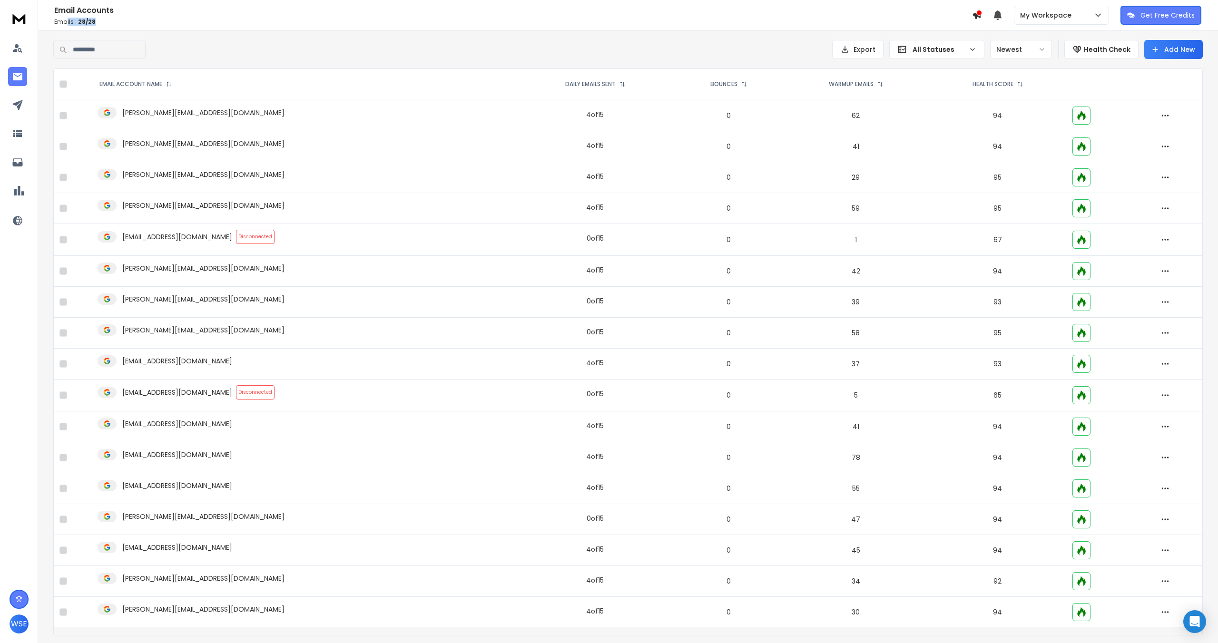
drag, startPoint x: 101, startPoint y: 22, endPoint x: 67, endPoint y: 22, distance: 33.8
click at [67, 22] on p "Emails : 28 / 28" at bounding box center [513, 22] width 918 height 8
click at [108, 31] on div "Export All Statuses Newest Health Check Add New EMAIL ACCOUNT NAME DAILY EMAILS…" at bounding box center [628, 337] width 1180 height 615
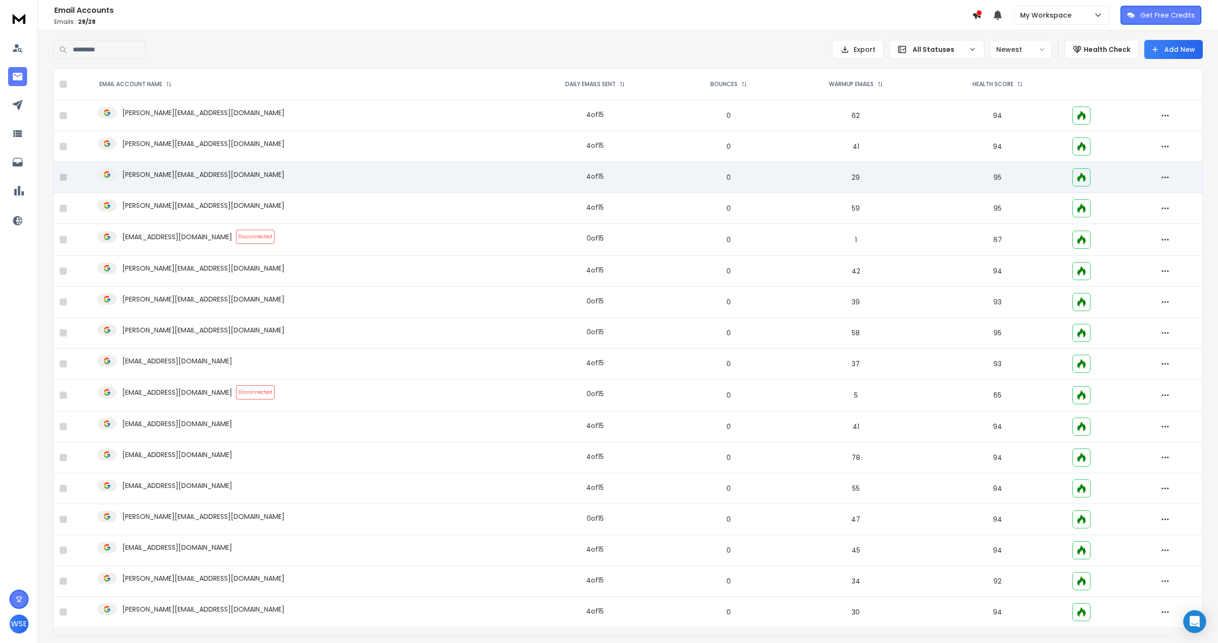
scroll to position [0, 0]
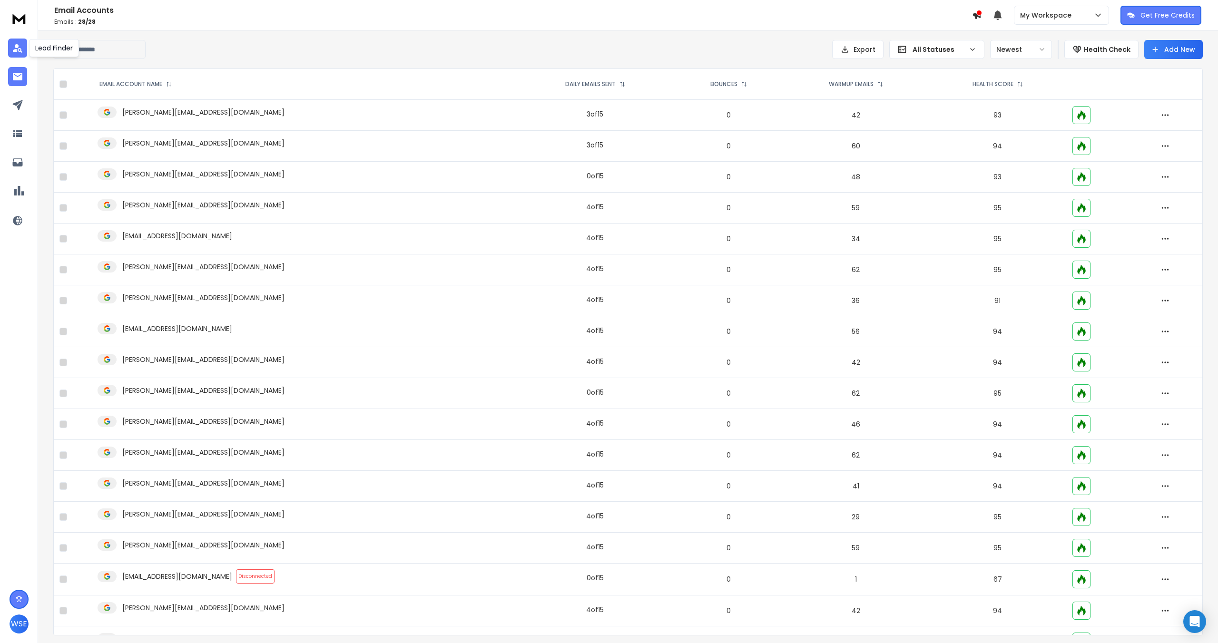
click at [18, 44] on icon at bounding box center [17, 47] width 11 height 11
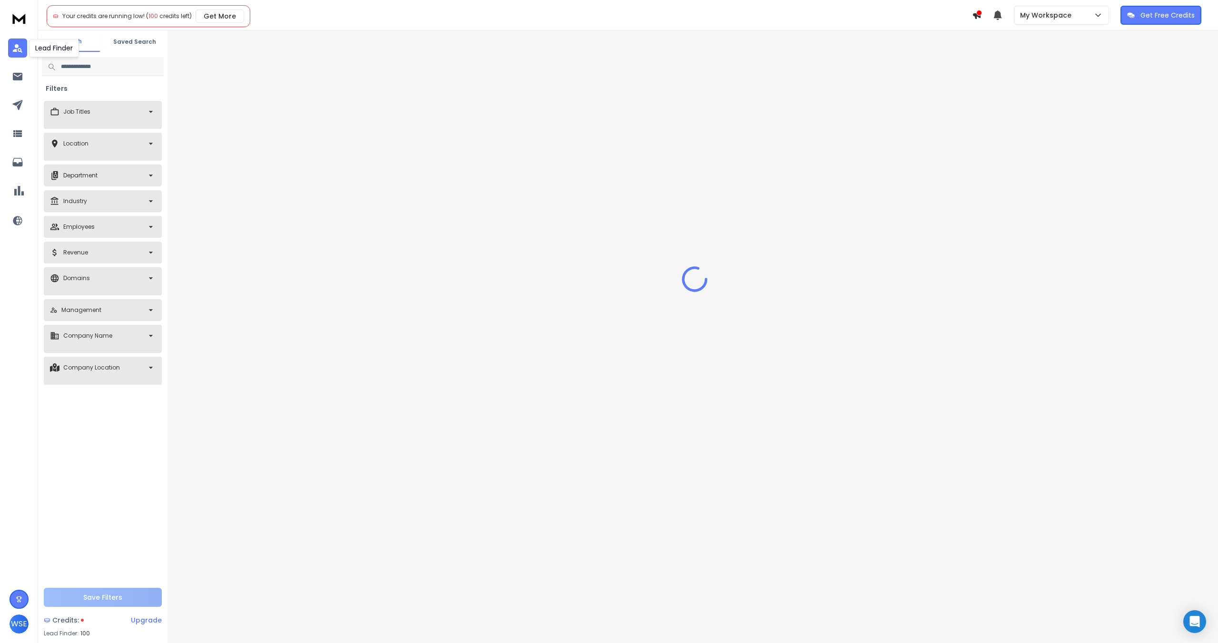
click at [18, 14] on img at bounding box center [19, 19] width 19 height 18
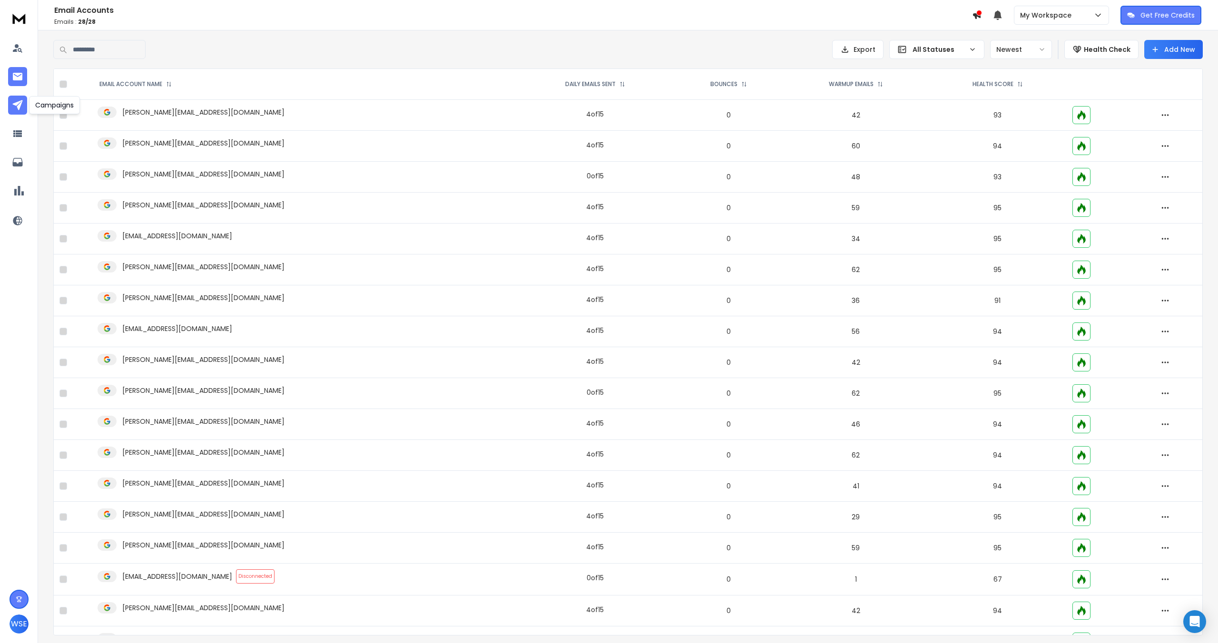
click at [17, 113] on link at bounding box center [17, 105] width 19 height 19
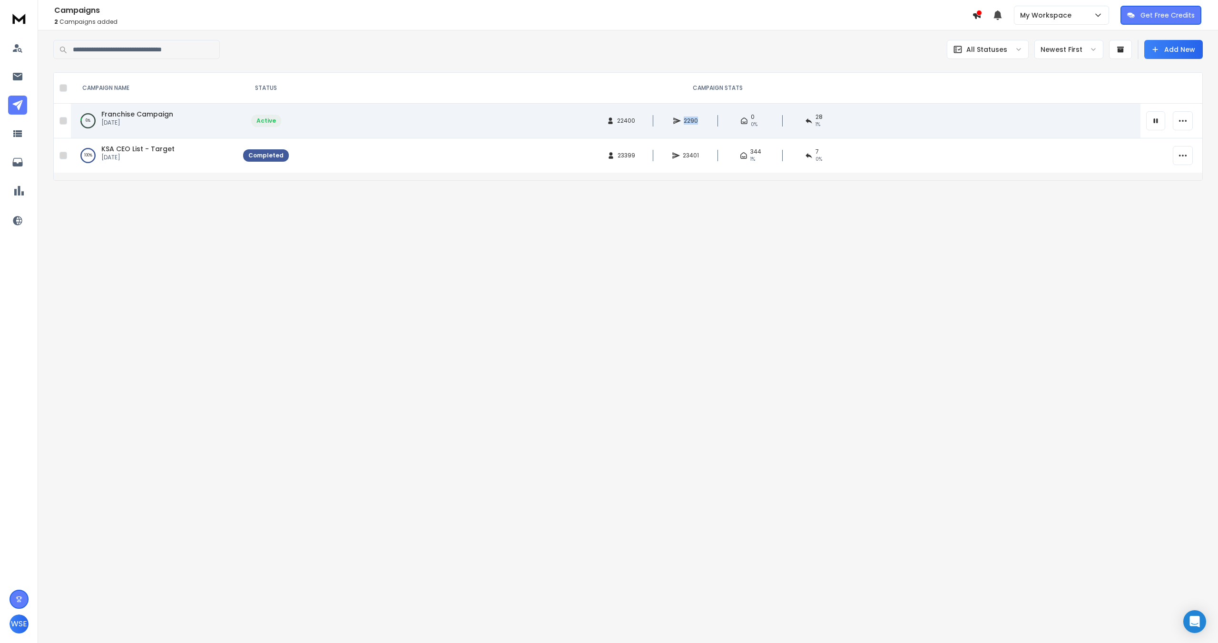
drag, startPoint x: 705, startPoint y: 121, endPoint x: 637, endPoint y: 121, distance: 68.0
click at [637, 121] on div "22400 2290 0 0 % 28 1 %" at bounding box center [718, 120] width 238 height 15
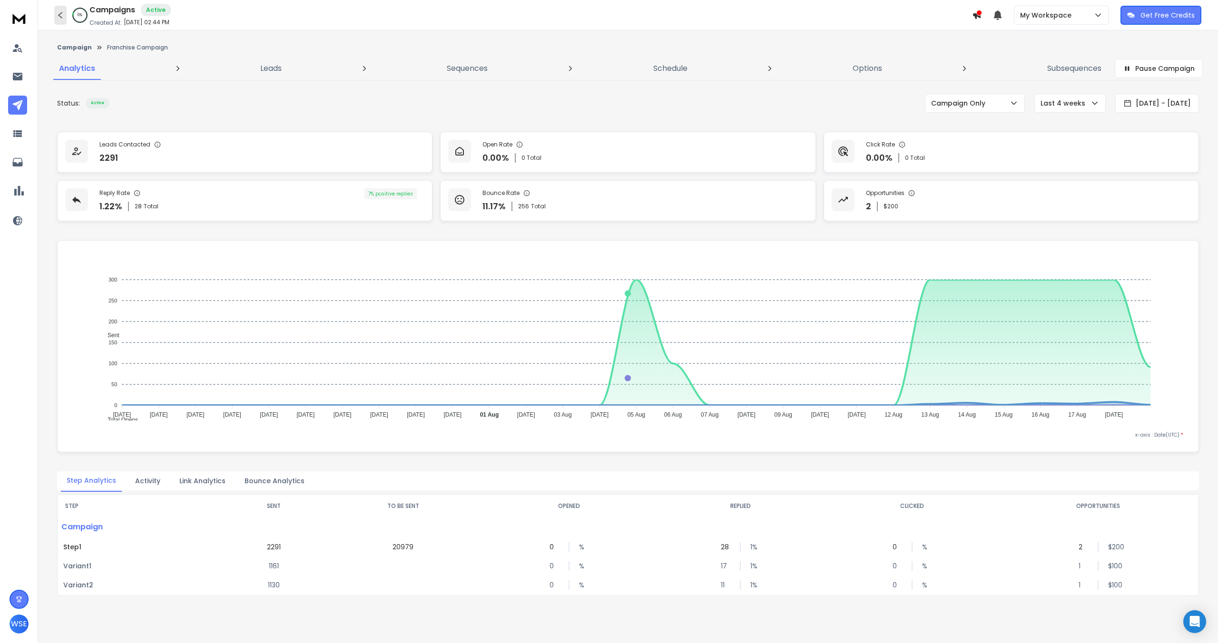
click at [57, 16] on icon at bounding box center [60, 15] width 9 height 9
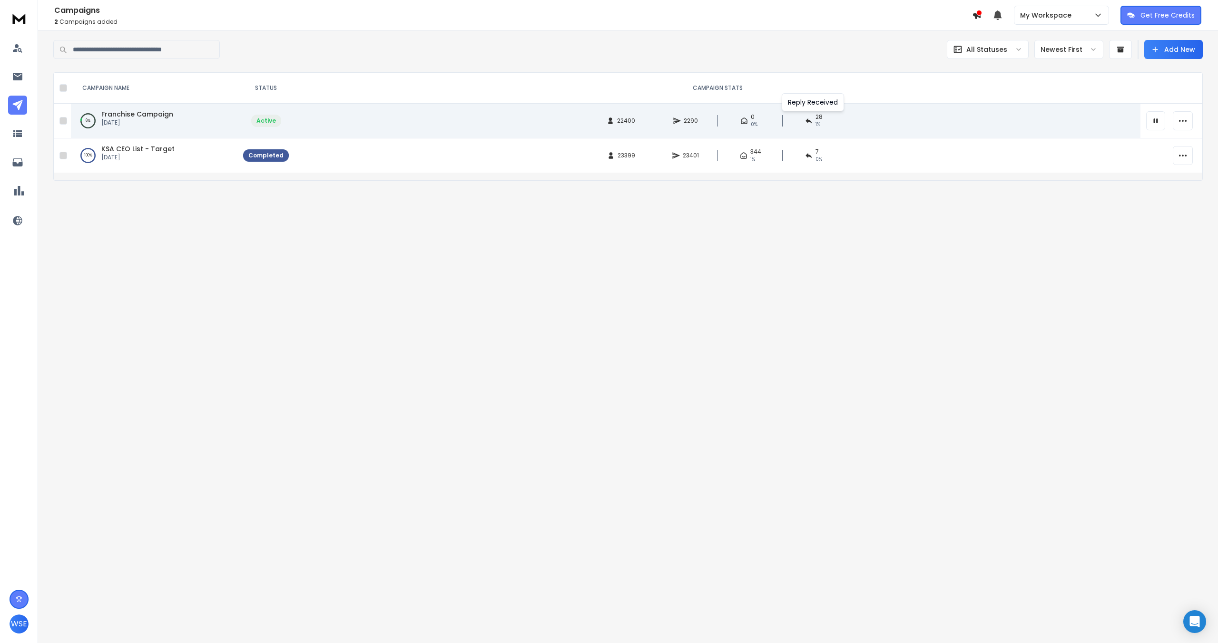
click at [816, 120] on span "28" at bounding box center [819, 117] width 7 height 8
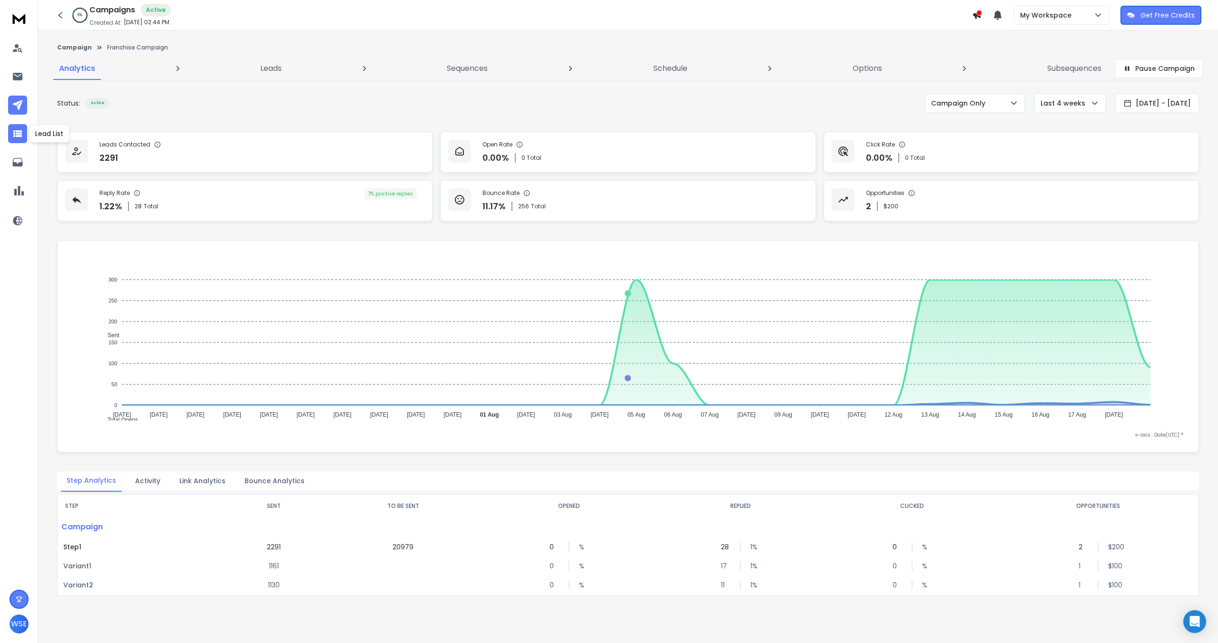
click at [20, 134] on icon at bounding box center [17, 133] width 9 height 7
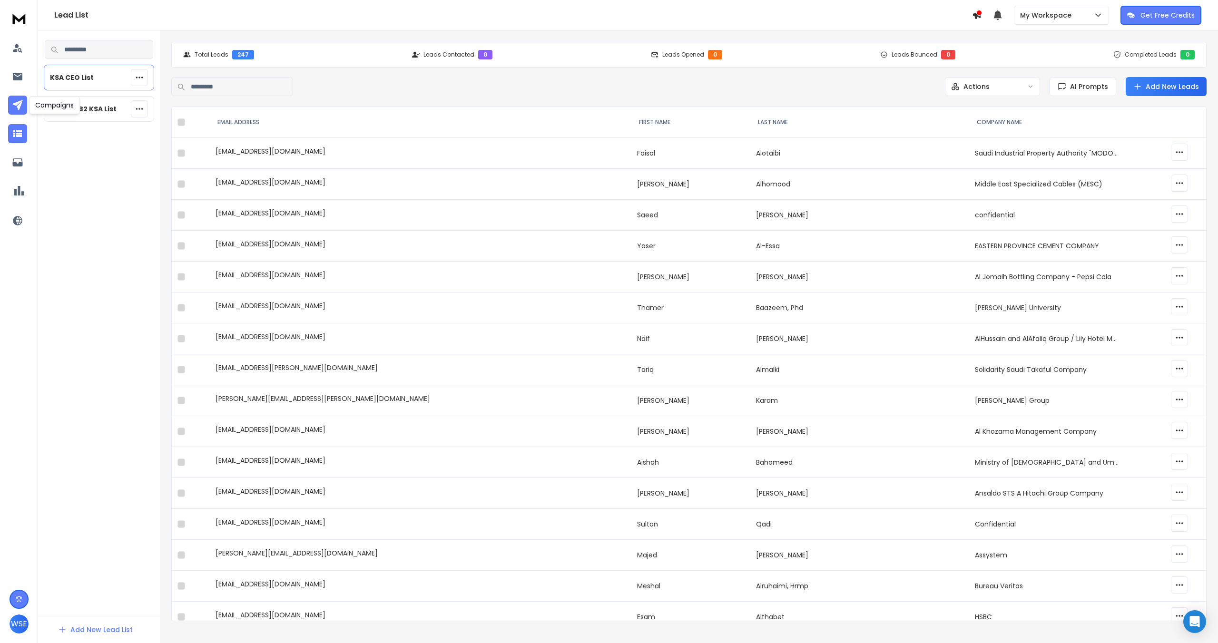
click at [18, 107] on icon at bounding box center [17, 105] width 10 height 10
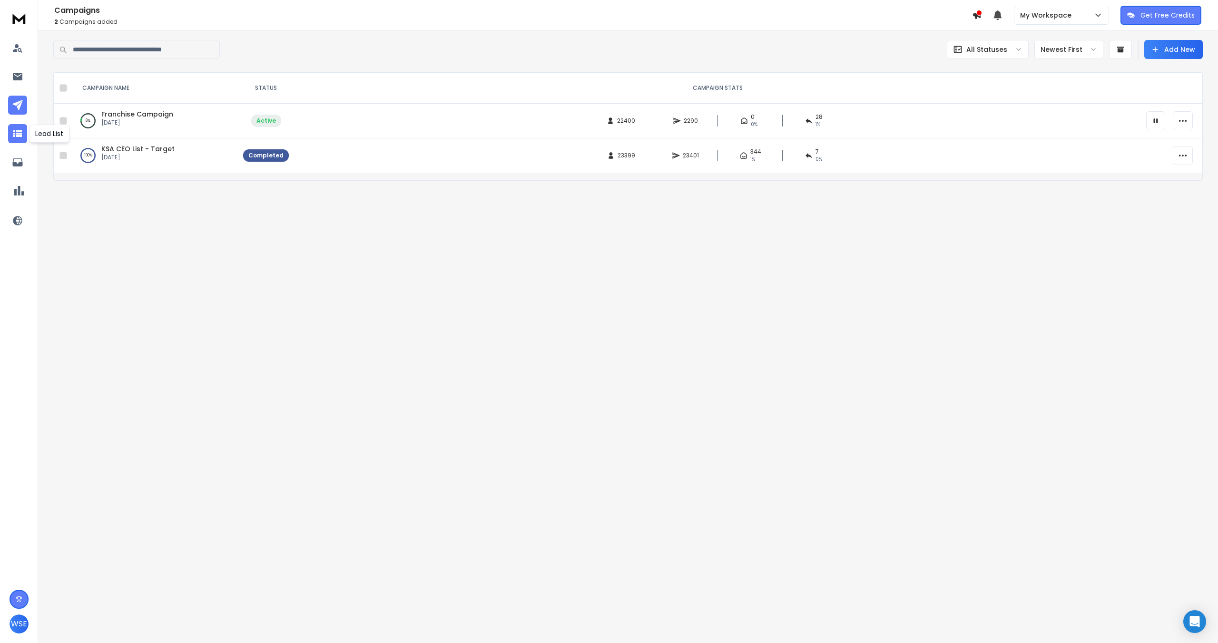
click at [19, 135] on icon at bounding box center [17, 133] width 9 height 7
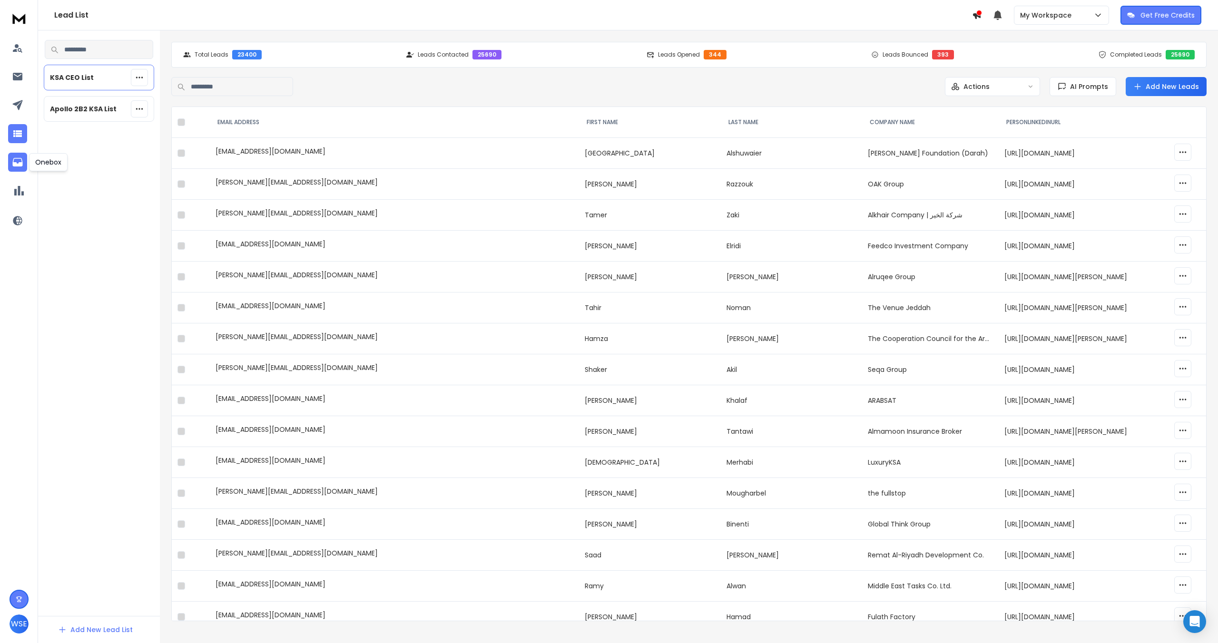
click at [17, 162] on icon at bounding box center [17, 162] width 11 height 11
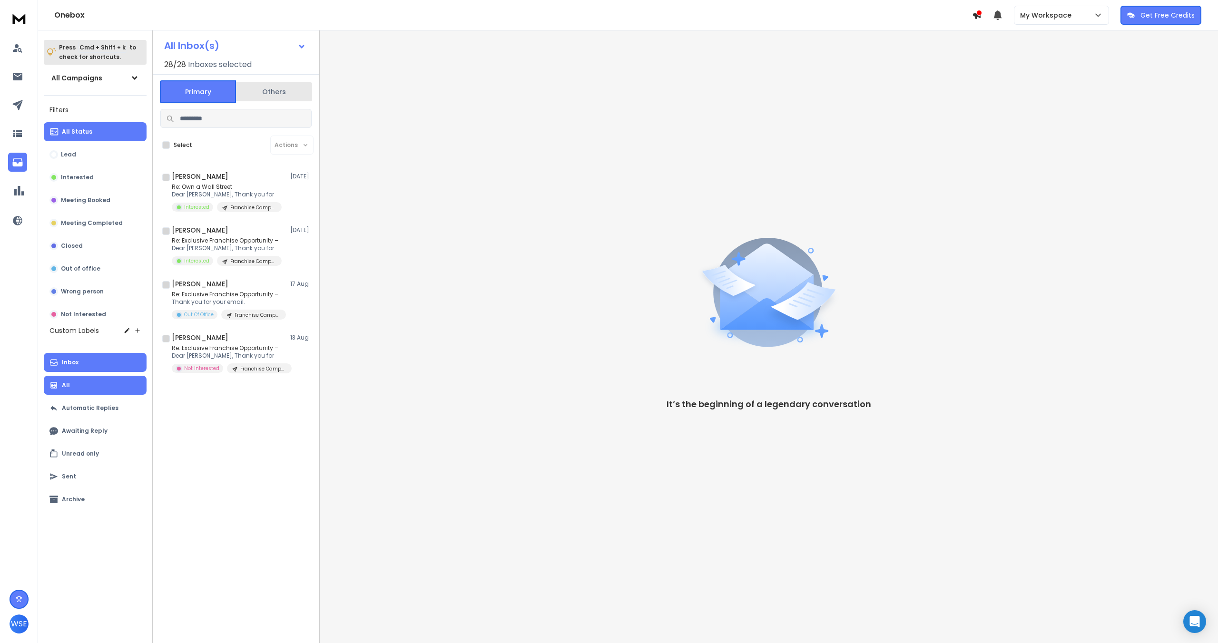
click at [71, 390] on button "All" at bounding box center [95, 385] width 103 height 19
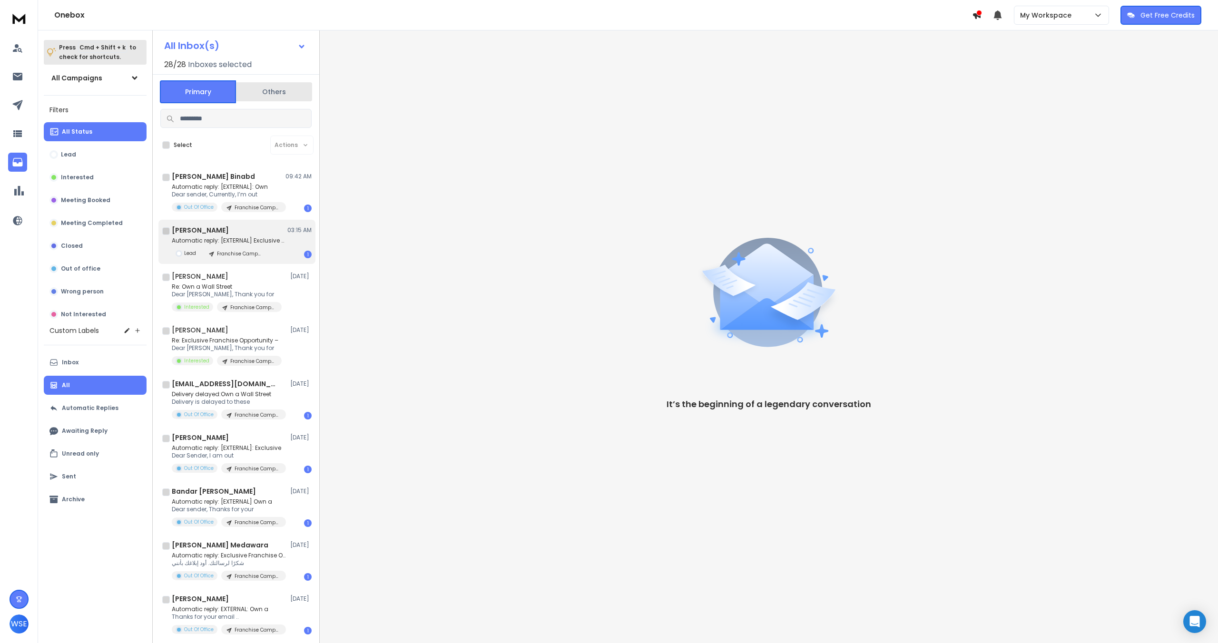
click at [240, 237] on p "Automatic reply: [EXTERNAL] Exclusive Franchise" at bounding box center [229, 241] width 114 height 8
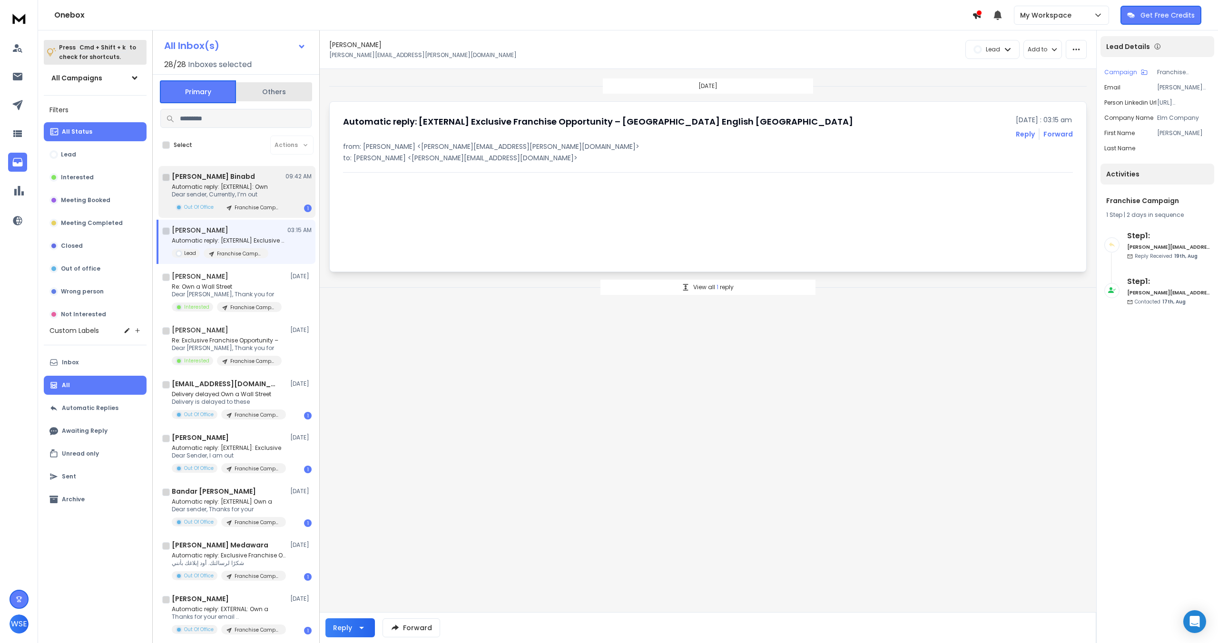
click at [245, 189] on p "Automatic reply: [EXTERNAL]: Own" at bounding box center [229, 187] width 114 height 8
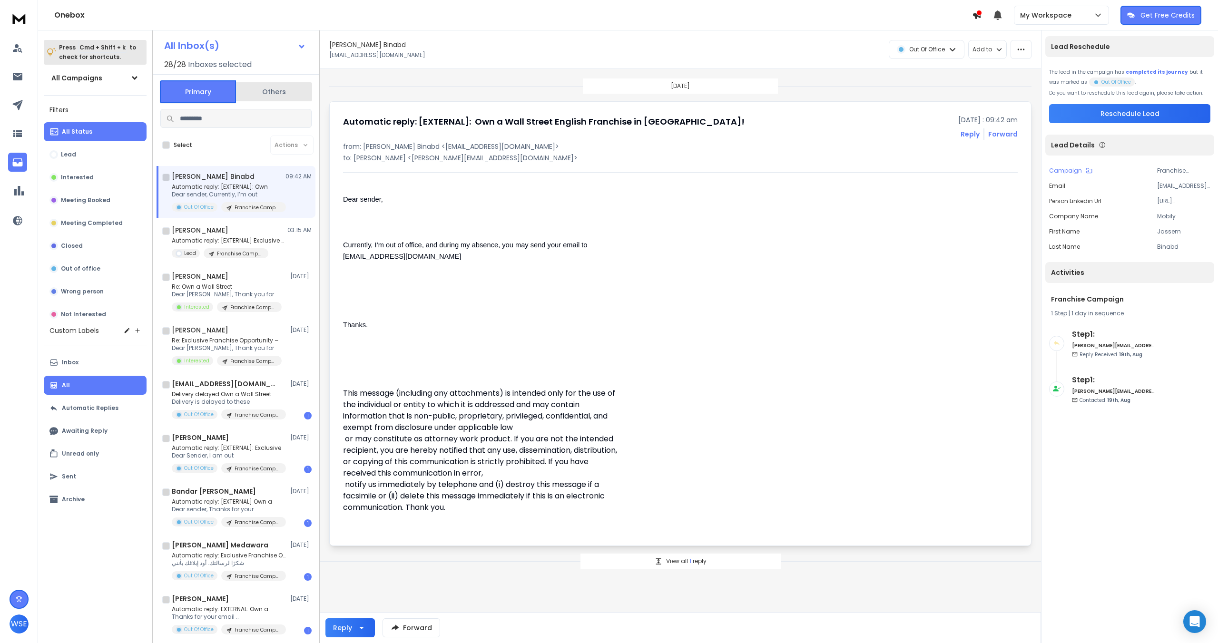
scroll to position [13, 0]
click at [197, 237] on p "Automatic reply: [EXTERNAL] Exclusive Franchise" at bounding box center [229, 241] width 114 height 8
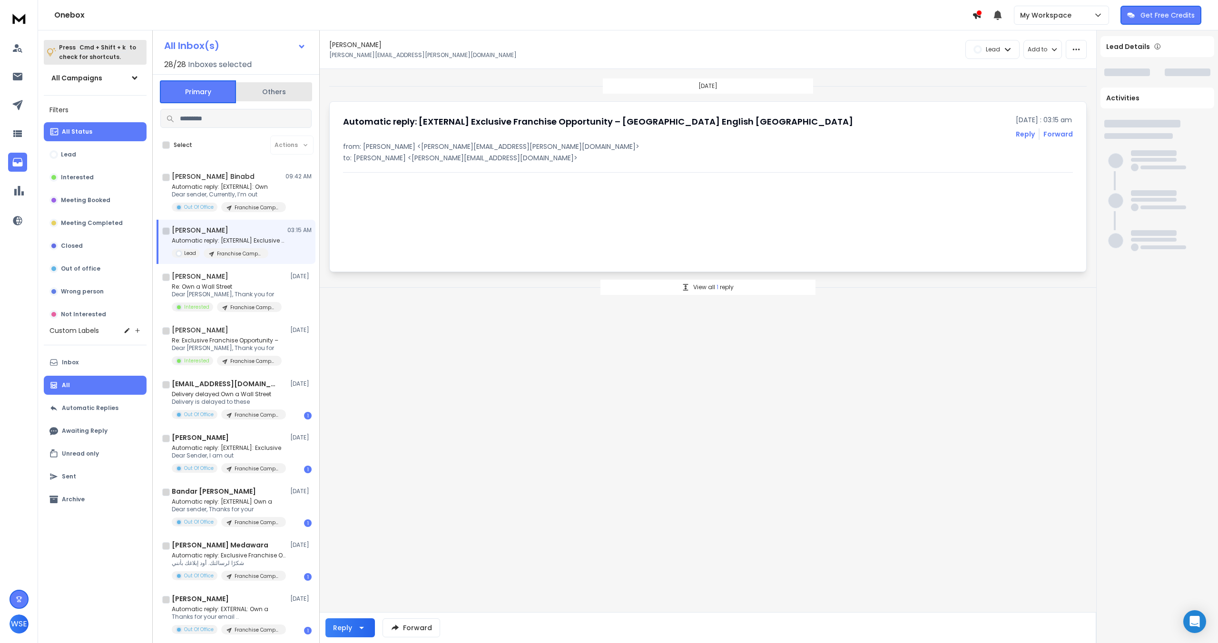
scroll to position [0, 0]
click at [209, 274] on h1 "[PERSON_NAME]" at bounding box center [200, 277] width 57 height 10
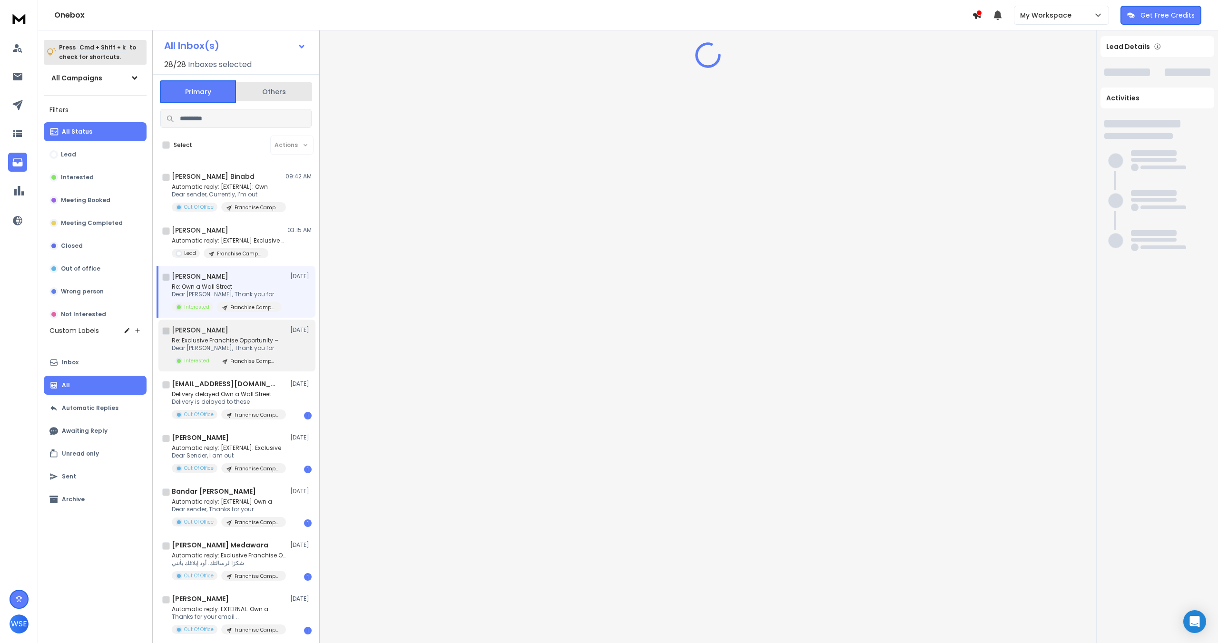
click at [210, 337] on p "Re: Exclusive Franchise Opportunity –" at bounding box center [227, 341] width 110 height 8
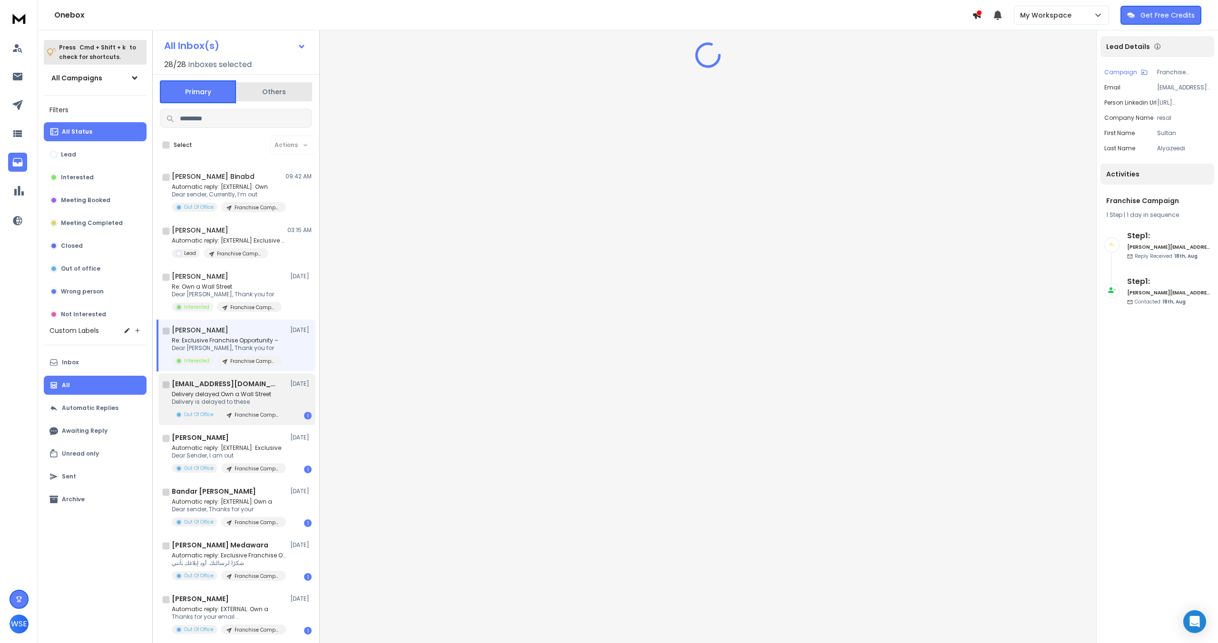
click at [222, 394] on p "Delivery delayed:Own a Wall Street" at bounding box center [229, 395] width 114 height 8
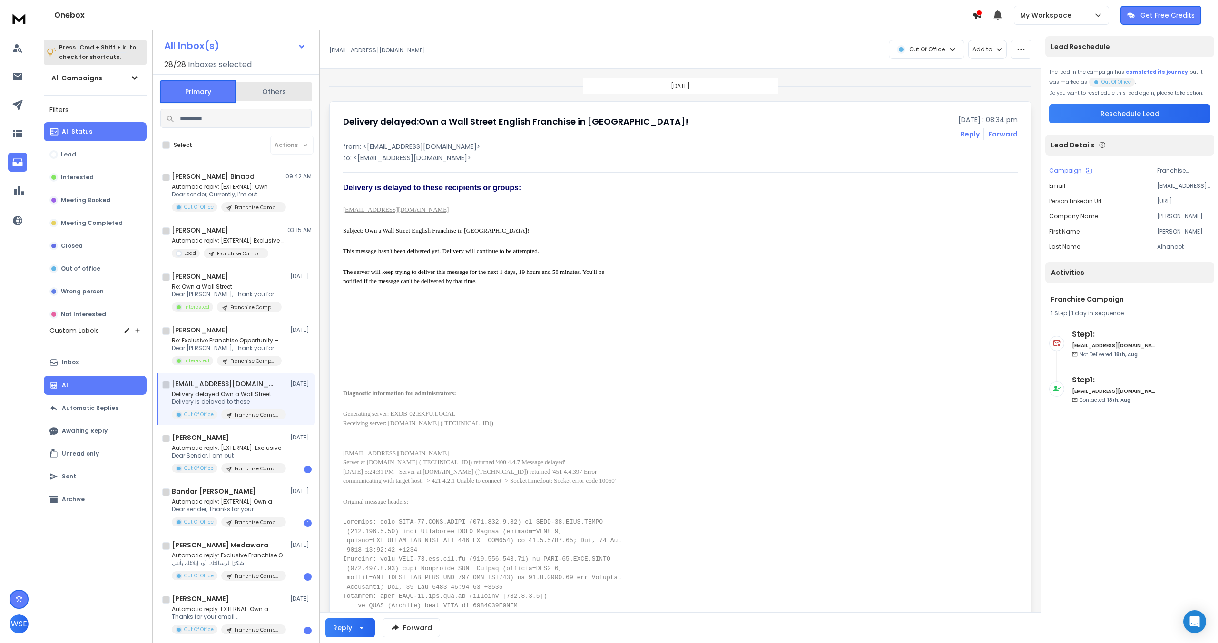
click at [222, 400] on p "Delivery is delayed to these" at bounding box center [229, 402] width 114 height 8
click at [227, 423] on div "[EMAIL_ADDRESS][DOMAIN_NAME][DATE] Delivery delayed:Own a Wall Street Delivery …" at bounding box center [236, 400] width 157 height 52
click at [229, 439] on h1 "[PERSON_NAME]" at bounding box center [200, 438] width 57 height 10
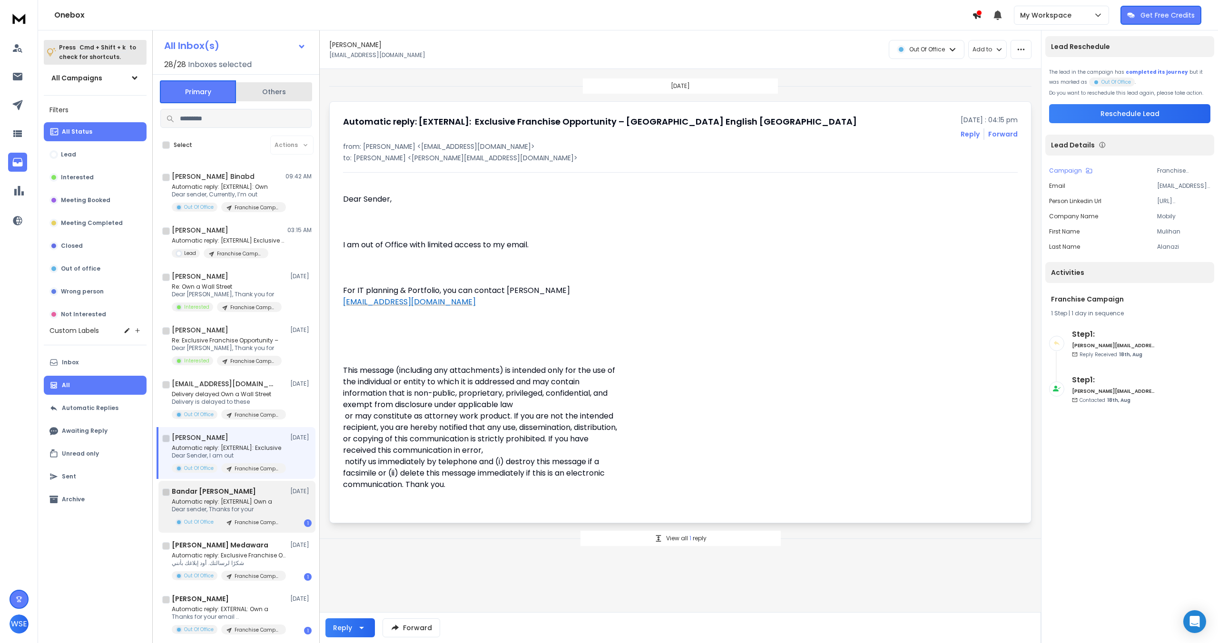
click at [231, 497] on div "Bandar [PERSON_NAME] [DATE] Automatic reply: [EXTERNAL] Own a Dear sender, Than…" at bounding box center [242, 507] width 140 height 40
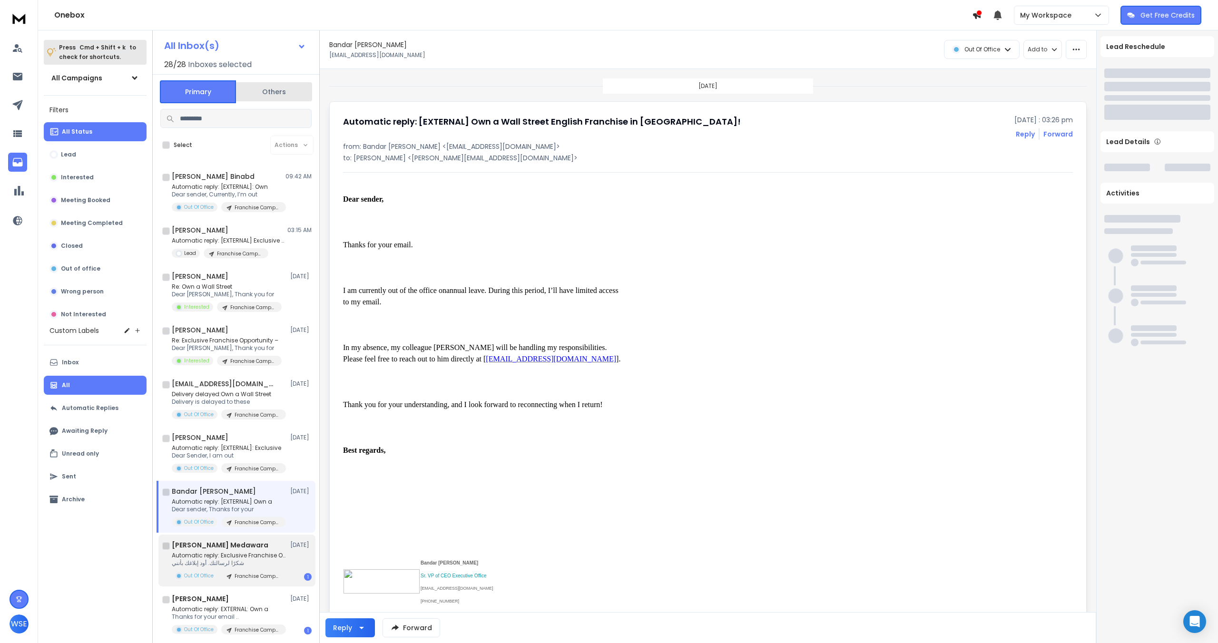
click at [235, 550] on h1 "[PERSON_NAME] Medawara" at bounding box center [220, 546] width 97 height 10
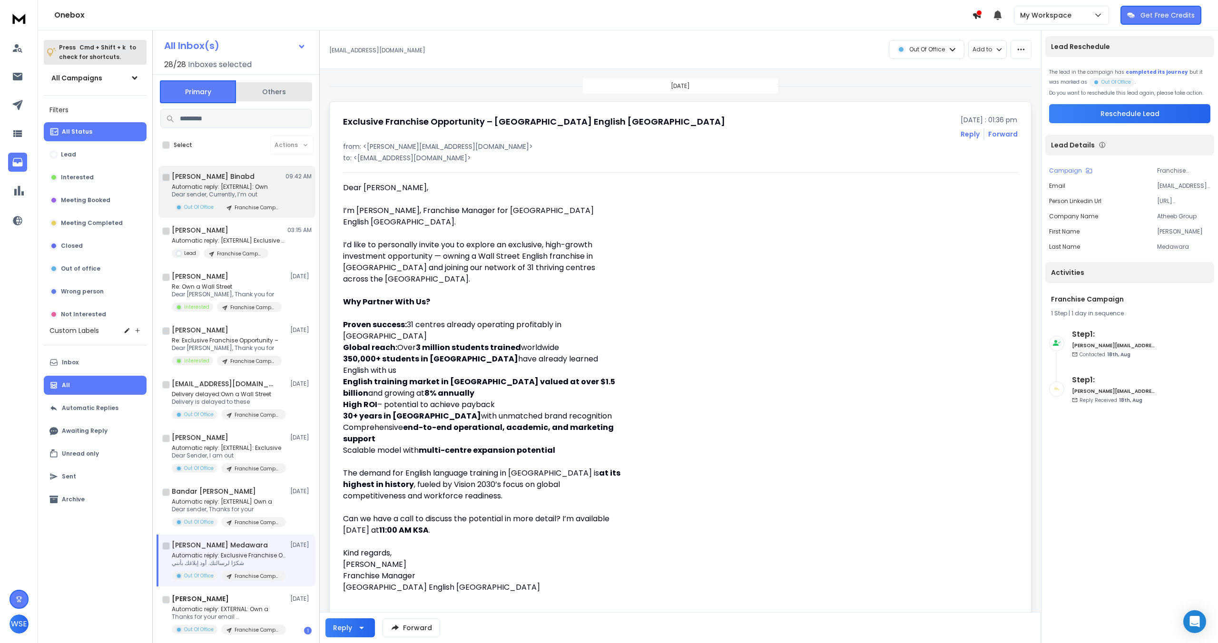
click at [244, 191] on p "Dear sender, Currently, I’m out" at bounding box center [229, 195] width 114 height 8
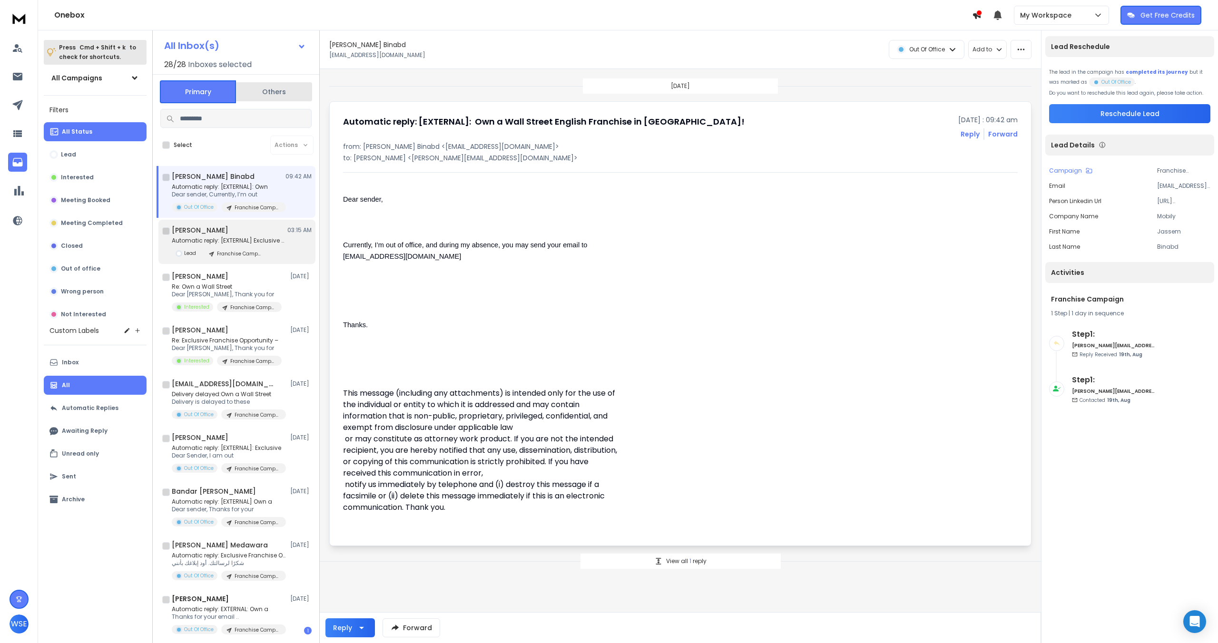
click at [246, 233] on div "[PERSON_NAME] 03:15 AM" at bounding box center [242, 231] width 140 height 10
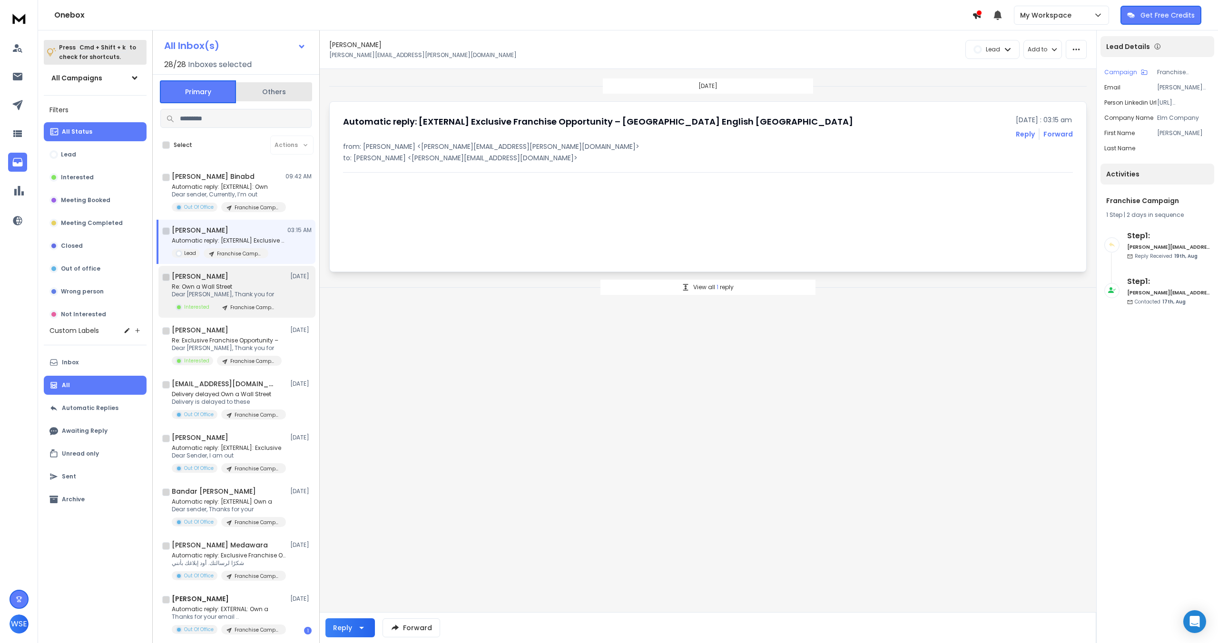
click at [247, 272] on div "Sultan [PERSON_NAME] [DATE]" at bounding box center [242, 277] width 140 height 10
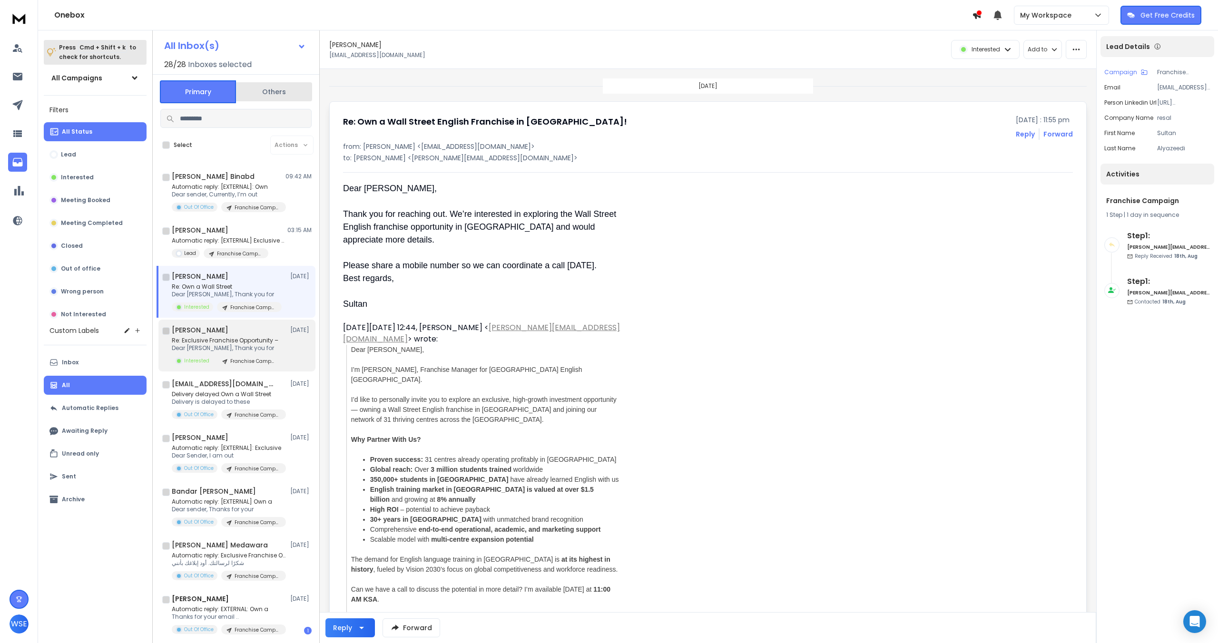
click at [252, 335] on div "[PERSON_NAME] [DATE]" at bounding box center [242, 330] width 140 height 10
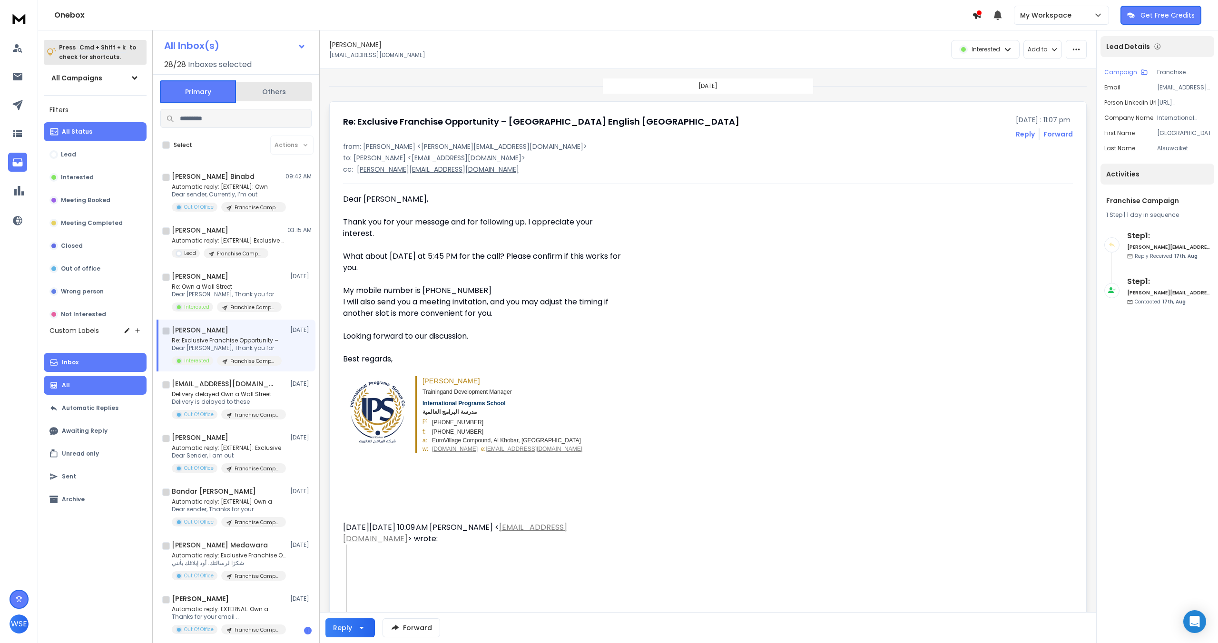
click at [83, 362] on button "Inbox" at bounding box center [95, 362] width 103 height 19
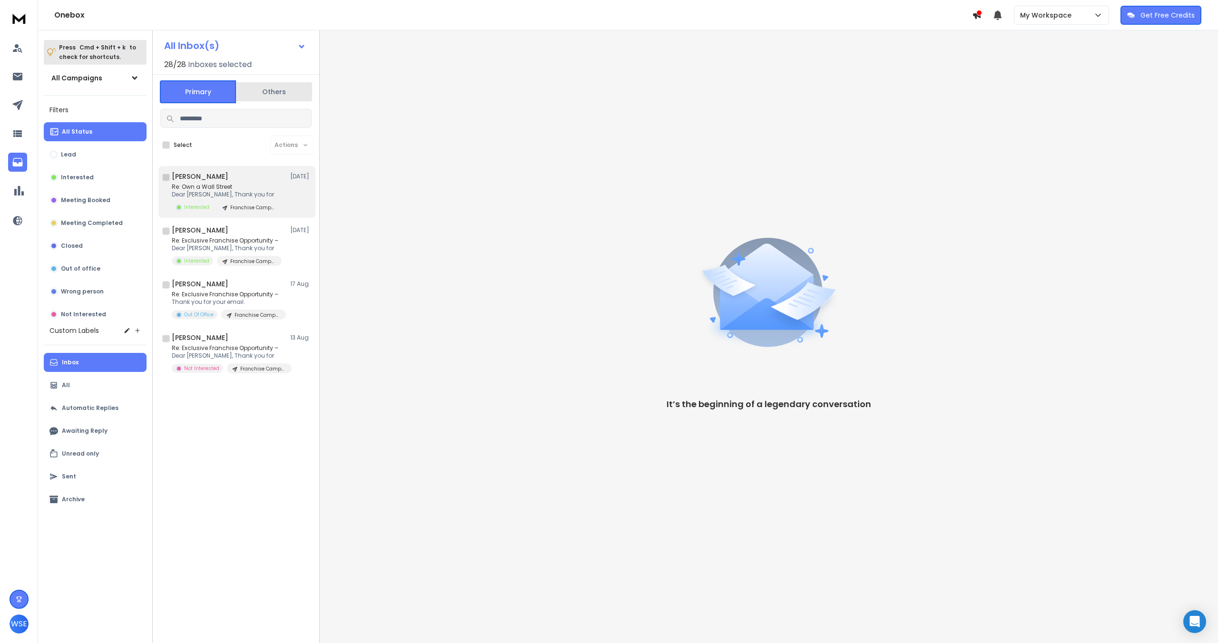
click at [242, 186] on p "Re: Own a Wall Street" at bounding box center [227, 187] width 110 height 8
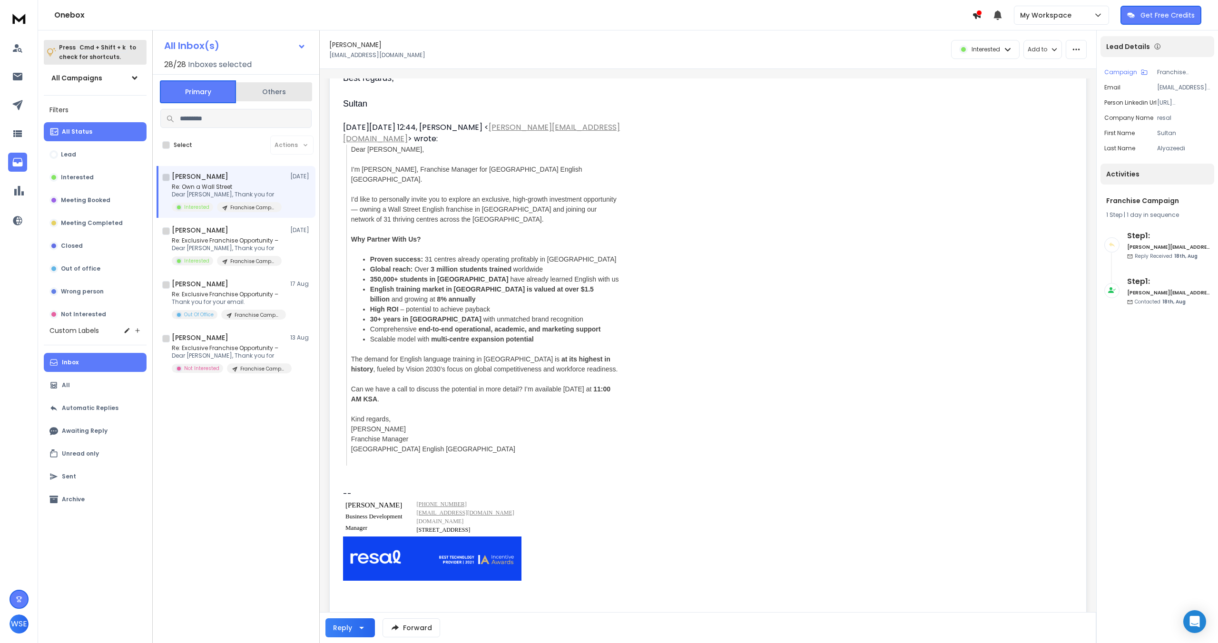
scroll to position [248, 0]
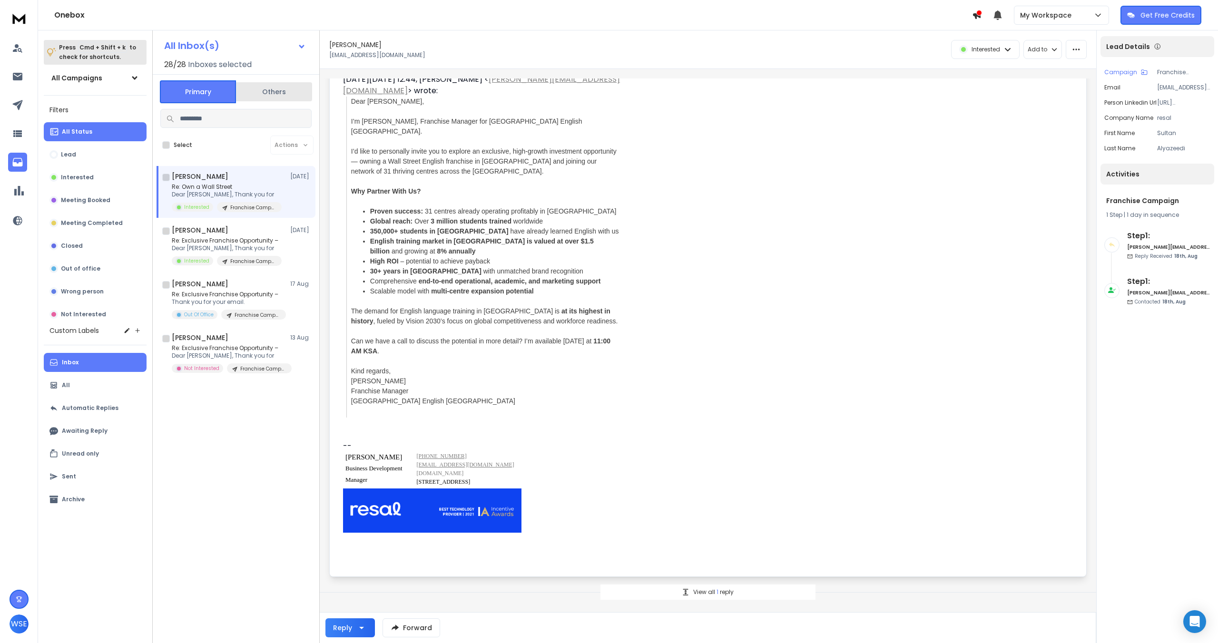
click at [433, 470] on link "[DOMAIN_NAME]" at bounding box center [440, 473] width 47 height 7
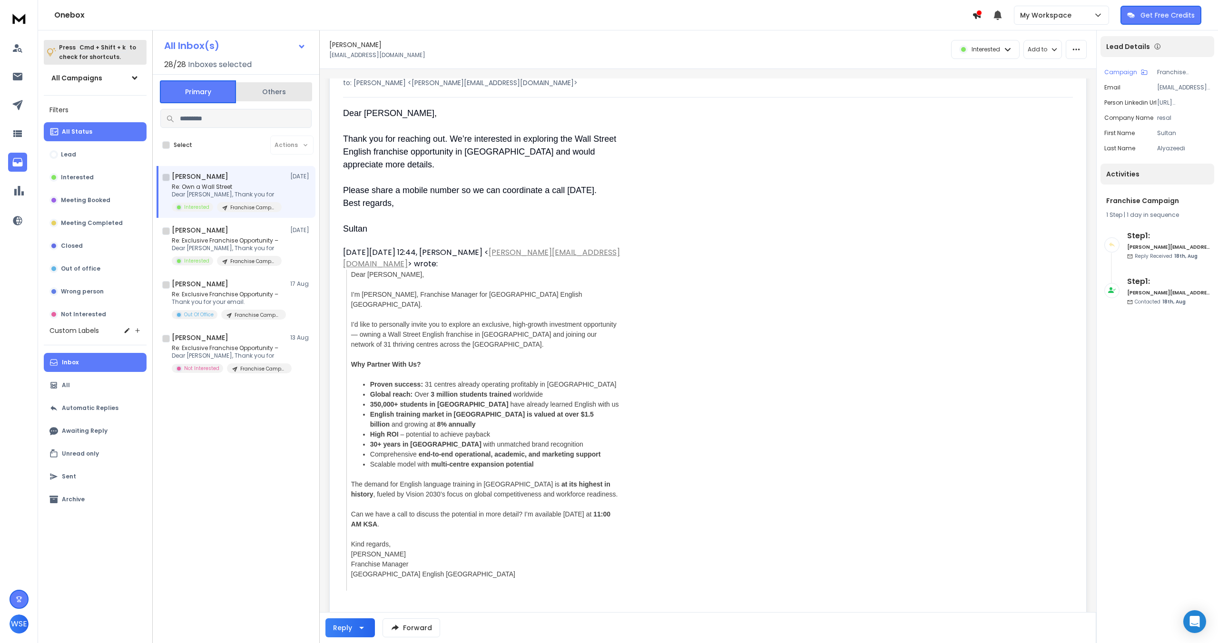
scroll to position [0, 0]
